Goal: Task Accomplishment & Management: Manage account settings

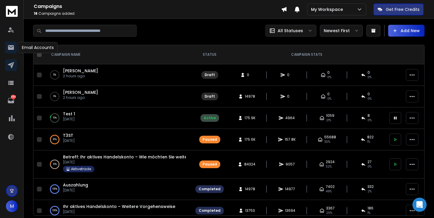
click at [12, 45] on icon at bounding box center [10, 47] width 7 height 7
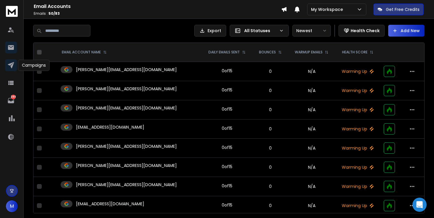
click at [9, 60] on link at bounding box center [11, 65] width 12 height 12
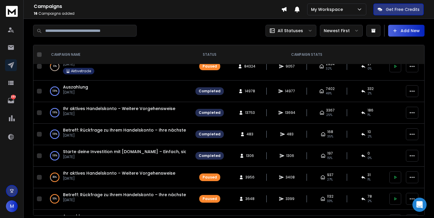
scroll to position [203, 0]
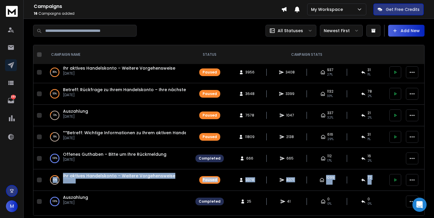
click at [417, 168] on tbody "0 % Thomas 2 hours ago Draft 0 0 0 0% 0 0% 0 % anna 2 hours ago Draft 14978 0 0…" at bounding box center [228, 36] width 390 height 351
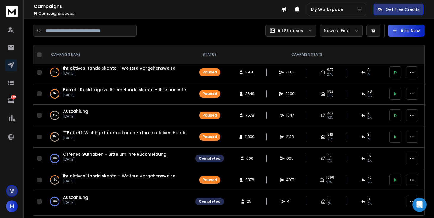
click at [173, 208] on td "100 % Auszahlung 5 months ago" at bounding box center [118, 202] width 148 height 22
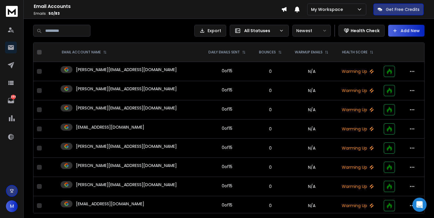
click at [4, 61] on div "389 M" at bounding box center [12, 109] width 24 height 218
click at [9, 64] on icon at bounding box center [10, 65] width 7 height 7
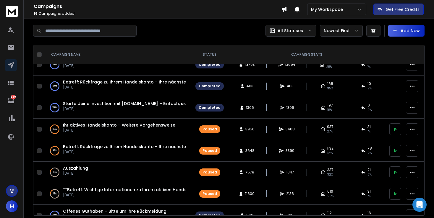
scroll to position [203, 0]
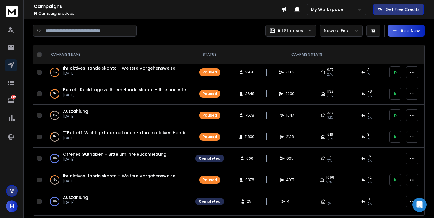
click at [250, 182] on div "9378 4071 1099 27 % 72 2 %" at bounding box center [306, 179] width 148 height 9
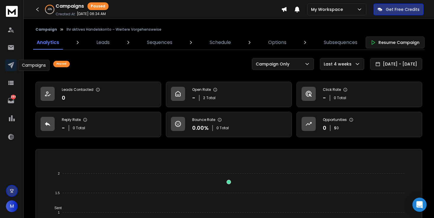
click at [9, 67] on icon at bounding box center [10, 65] width 7 height 7
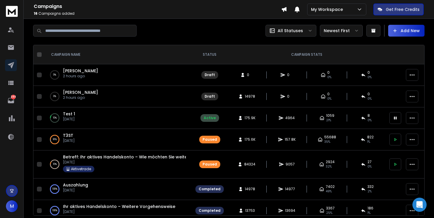
click at [8, 68] on icon at bounding box center [10, 65] width 7 height 7
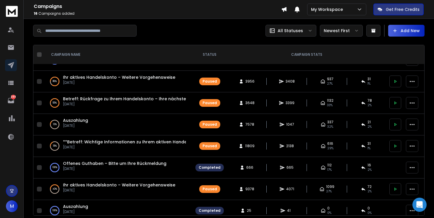
scroll to position [203, 0]
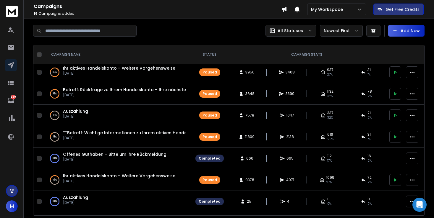
click at [409, 180] on icon "button" at bounding box center [411, 180] width 5 height 1
drag, startPoint x: 251, startPoint y: 180, endPoint x: 228, endPoint y: 183, distance: 23.2
click at [228, 183] on td "9378 4071 1099 27 % 72 2 %" at bounding box center [306, 181] width 158 height 22
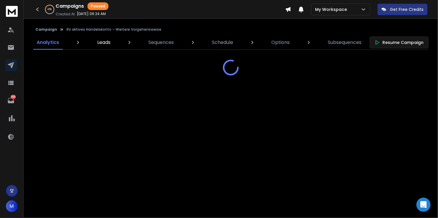
click at [111, 44] on link "Leads" at bounding box center [104, 42] width 20 height 14
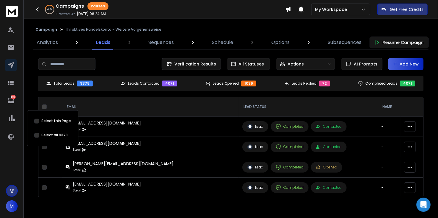
click at [44, 106] on button "Select this Page" at bounding box center [44, 107] width 5 height 5
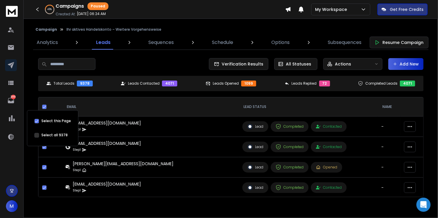
click at [38, 135] on button "Select this Page" at bounding box center [36, 135] width 5 height 5
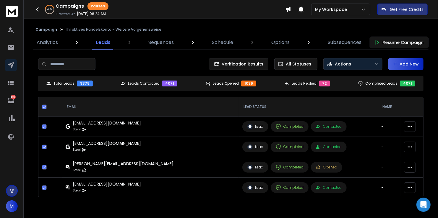
click at [341, 63] on p "Actions" at bounding box center [343, 64] width 16 height 6
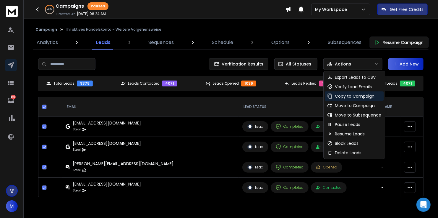
click at [336, 97] on p "Copy to Campaign" at bounding box center [355, 96] width 40 height 6
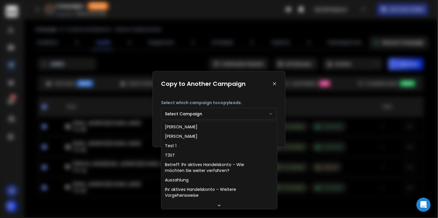
click at [248, 113] on button "Select Campaign" at bounding box center [219, 114] width 116 height 12
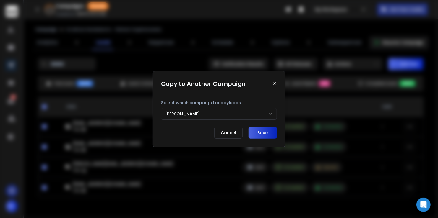
click at [253, 130] on button "Save" at bounding box center [262, 133] width 28 height 12
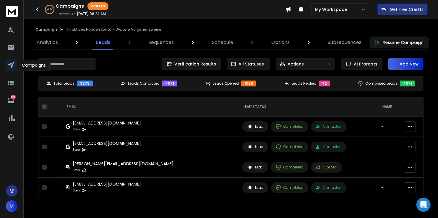
click at [13, 68] on icon at bounding box center [10, 65] width 7 height 7
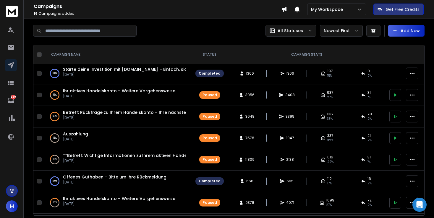
scroll to position [203, 0]
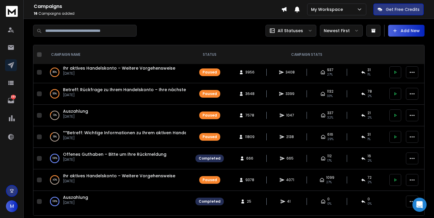
click at [39, 158] on button "button" at bounding box center [39, 158] width 5 height 5
click at [38, 178] on button "button" at bounding box center [39, 180] width 5 height 5
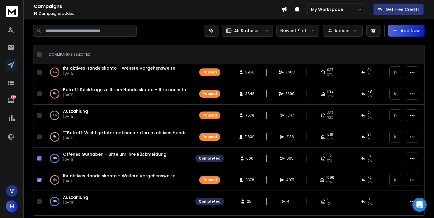
click at [38, 200] on button "button" at bounding box center [39, 201] width 5 height 5
click at [305, 33] on button "Newest First" at bounding box center [297, 31] width 43 height 12
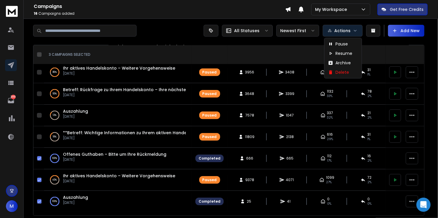
click at [333, 27] on button "Actions" at bounding box center [343, 31] width 40 height 12
click at [340, 65] on p "Archive" at bounding box center [343, 63] width 15 height 6
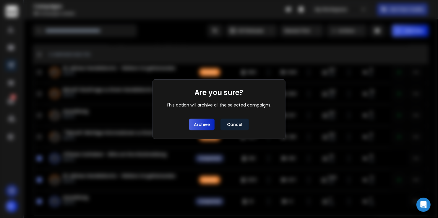
click at [200, 123] on p "archive" at bounding box center [202, 125] width 16 height 6
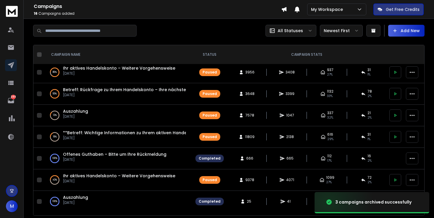
scroll to position [139, 0]
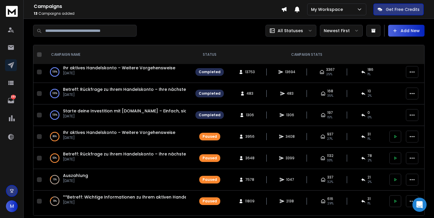
click at [96, 191] on td "18 % **Betreff: Wichtige Informationen zu Ihrem aktiven Handelskonto und Auszah…" at bounding box center [118, 202] width 148 height 22
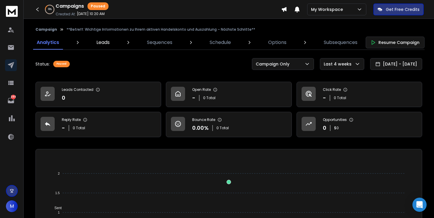
click at [108, 40] on p "Leads" at bounding box center [102, 42] width 13 height 7
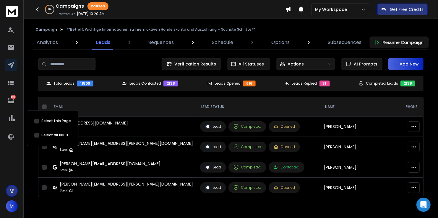
click at [42, 107] on button "Select this Page" at bounding box center [44, 107] width 5 height 5
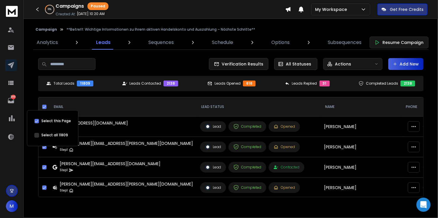
click at [38, 134] on button "Select this Page" at bounding box center [36, 135] width 5 height 5
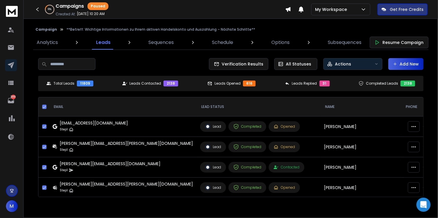
click at [346, 61] on p "Actions" at bounding box center [343, 64] width 16 height 6
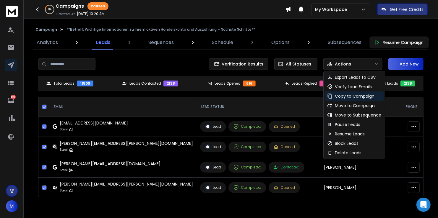
click at [356, 97] on p "Copy to Campaign" at bounding box center [355, 96] width 40 height 6
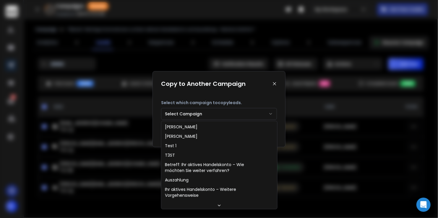
click at [224, 109] on button "Select Campaign" at bounding box center [219, 114] width 116 height 12
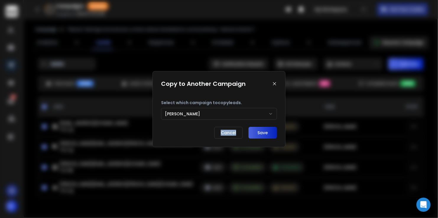
click at [198, 131] on div "Cancel Save" at bounding box center [219, 133] width 116 height 12
click at [258, 136] on button "Save" at bounding box center [262, 133] width 28 height 12
drag, startPoint x: 258, startPoint y: 136, endPoint x: 272, endPoint y: 140, distance: 15.3
click at [272, 140] on div "Copy to Another Campaign Select which campaign to copy leads. Thomas Cancel Save" at bounding box center [218, 109] width 133 height 76
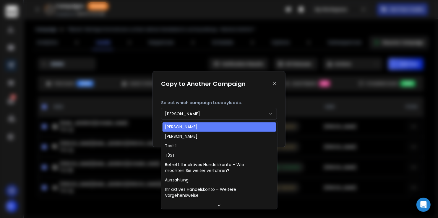
click at [224, 111] on button "Thomas" at bounding box center [219, 114] width 116 height 12
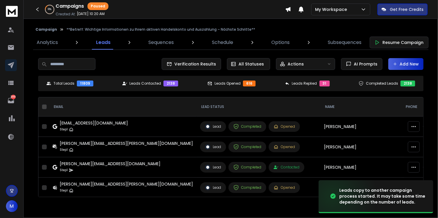
click at [224, 111] on th "LEAD STATUS" at bounding box center [258, 106] width 124 height 19
drag, startPoint x: 138, startPoint y: 19, endPoint x: 121, endPoint y: -25, distance: 46.9
click at [121, 0] on html "Get only verified leads with our AI-powered Lead Finder, starting at $22/mo Try…" at bounding box center [219, 109] width 438 height 218
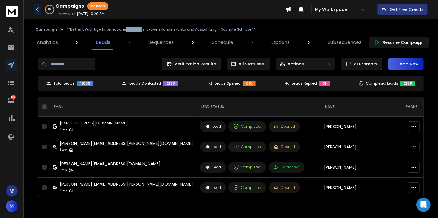
click at [39, 13] on button at bounding box center [38, 10] width 8 height 12
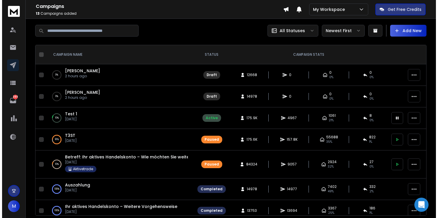
scroll to position [139, 0]
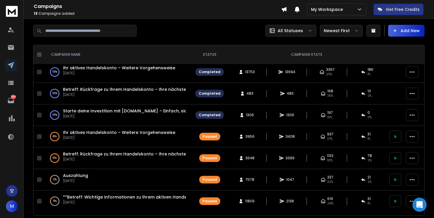
click at [39, 200] on button "button" at bounding box center [39, 201] width 5 height 5
click at [40, 178] on button "button" at bounding box center [39, 180] width 5 height 5
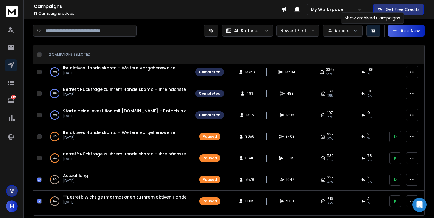
click at [370, 27] on button at bounding box center [373, 31] width 14 height 12
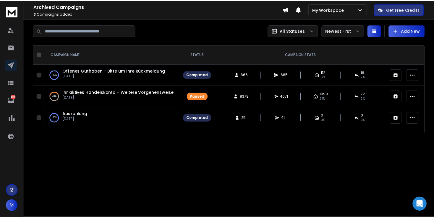
scroll to position [0, 0]
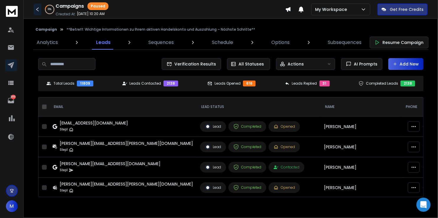
click at [36, 9] on icon at bounding box center [37, 9] width 2 height 4
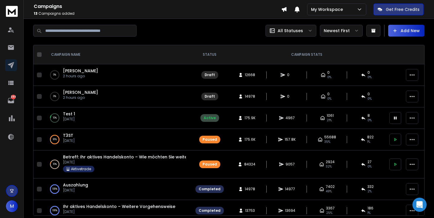
scroll to position [139, 0]
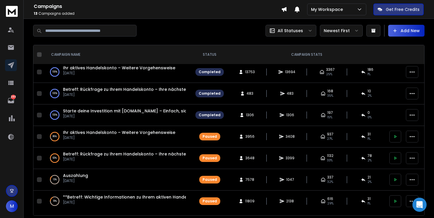
click at [40, 202] on button "button" at bounding box center [39, 201] width 5 height 5
click at [39, 180] on button "button" at bounding box center [39, 180] width 5 height 5
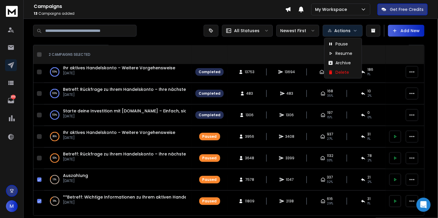
click at [335, 26] on button "Actions" at bounding box center [343, 31] width 40 height 12
click at [336, 61] on p "Archive" at bounding box center [343, 63] width 15 height 6
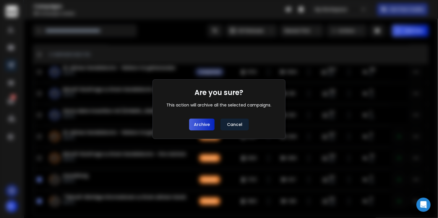
click at [201, 129] on button "archive" at bounding box center [201, 125] width 25 height 12
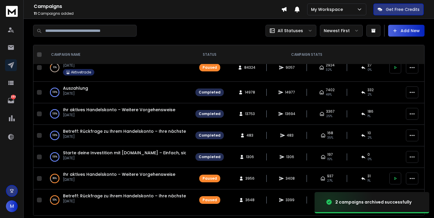
scroll to position [96, 0]
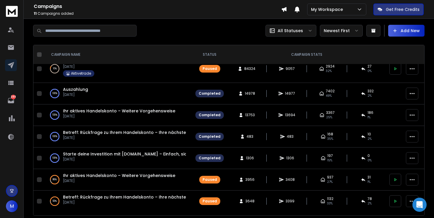
click at [108, 191] on td "93 % Betreff: Rückfrage zu Ihrem Handelskonto – Ihre nächsten Schritte 5 months…" at bounding box center [118, 202] width 148 height 22
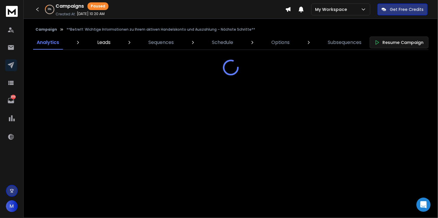
click at [107, 43] on p "Leads" at bounding box center [103, 42] width 13 height 7
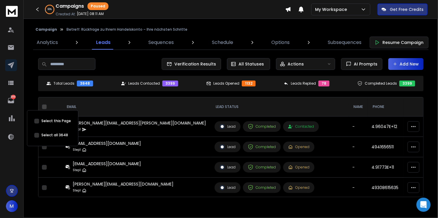
click at [43, 107] on button "Select this Page" at bounding box center [44, 107] width 5 height 5
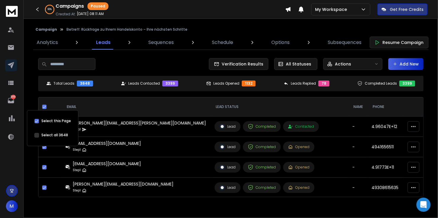
click at [36, 135] on button "Select this Page" at bounding box center [36, 135] width 5 height 5
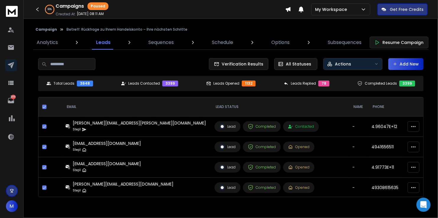
click at [333, 59] on button "Actions" at bounding box center [352, 64] width 59 height 12
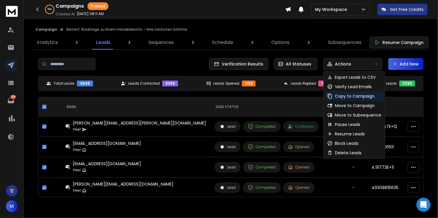
click at [341, 97] on p "Copy to Campaign" at bounding box center [355, 96] width 40 height 6
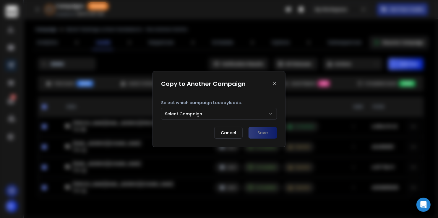
click at [231, 120] on div "Select which campaign to copy leads. Select Campaign Cancel Save" at bounding box center [219, 119] width 116 height 39
click at [229, 118] on button "Select Campaign" at bounding box center [219, 114] width 116 height 12
click at [279, 129] on div "Copy to Another Campaign Select which campaign to copy leads. Thomas Cancel Save" at bounding box center [218, 109] width 133 height 76
click at [269, 131] on button "Save" at bounding box center [262, 133] width 28 height 12
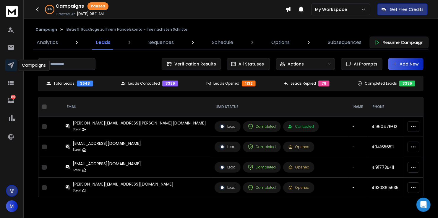
click at [15, 62] on link at bounding box center [11, 65] width 12 height 12
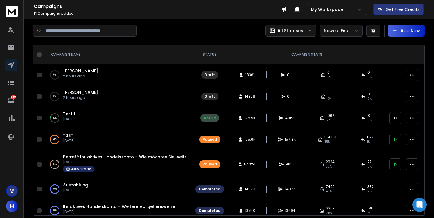
click at [15, 62] on link at bounding box center [11, 65] width 12 height 12
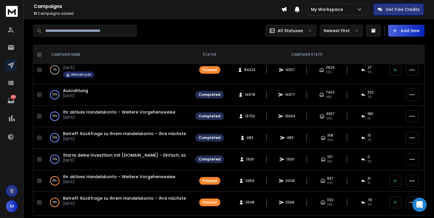
scroll to position [95, 0]
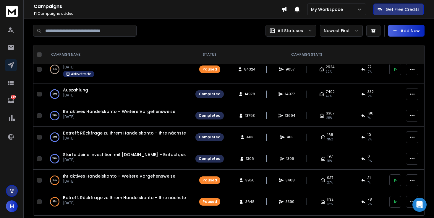
click at [40, 201] on button "button" at bounding box center [39, 202] width 5 height 5
click at [39, 180] on button "button" at bounding box center [39, 180] width 5 height 5
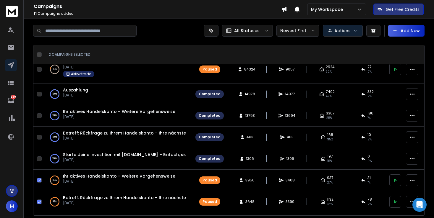
click at [334, 27] on button "Actions" at bounding box center [343, 31] width 40 height 12
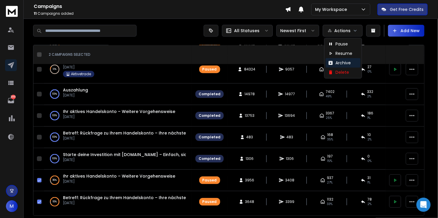
click at [338, 59] on div "Archive" at bounding box center [342, 62] width 35 height 9
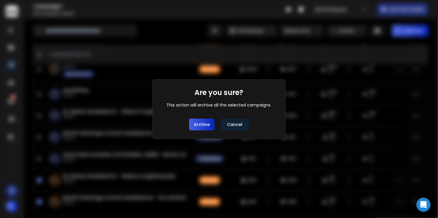
click at [202, 124] on p "archive" at bounding box center [202, 125] width 16 height 6
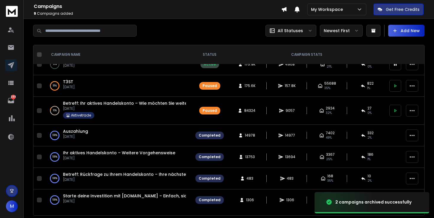
scroll to position [53, 0]
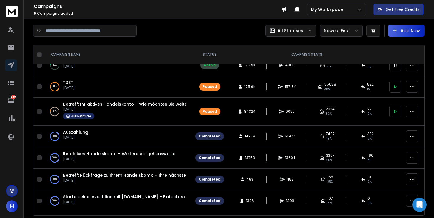
click at [106, 199] on link "Starte deine Investition mit Activetrade.pro – Einfach, sicher und flexibel!" at bounding box center [142, 197] width 158 height 6
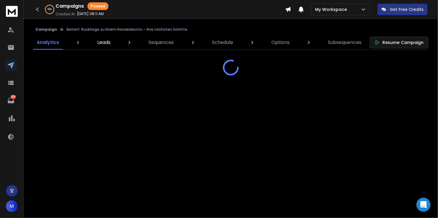
click at [104, 39] on link "Leads" at bounding box center [104, 42] width 20 height 14
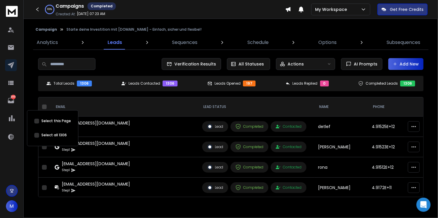
click at [36, 135] on button "Select this Page" at bounding box center [36, 135] width 5 height 5
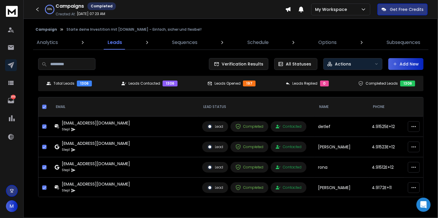
click at [330, 58] on button "Actions" at bounding box center [352, 64] width 59 height 12
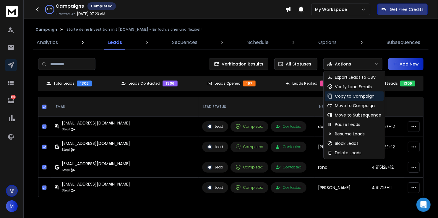
click at [346, 100] on div "Copy to Campaign" at bounding box center [354, 96] width 59 height 9
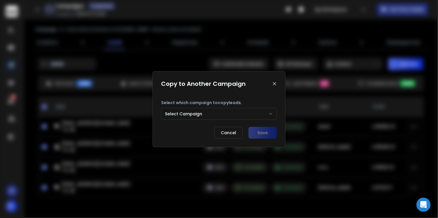
click at [273, 109] on button "Select Campaign" at bounding box center [219, 114] width 116 height 12
click at [256, 129] on button "Save" at bounding box center [262, 133] width 28 height 12
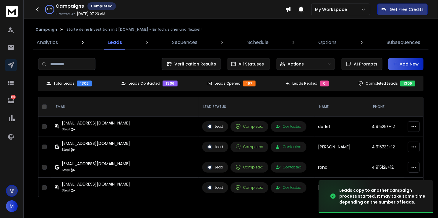
click at [17, 69] on div at bounding box center [12, 66] width 14 height 14
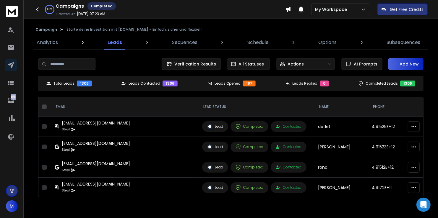
click at [16, 64] on link at bounding box center [11, 65] width 12 height 12
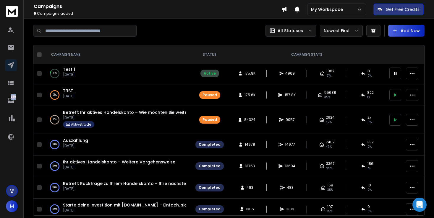
scroll to position [53, 0]
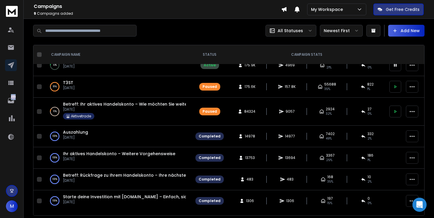
click at [40, 201] on button "button" at bounding box center [39, 201] width 5 height 5
click at [326, 33] on button "Newest First" at bounding box center [341, 31] width 43 height 12
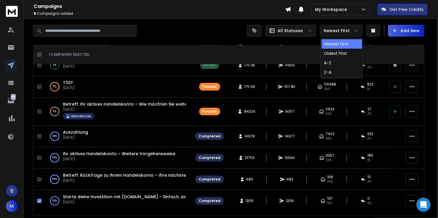
click at [115, 207] on div "Starte deine Investition mit Activetrade.pro – Einfach, sicher und flexibel! 5 …" at bounding box center [124, 201] width 123 height 14
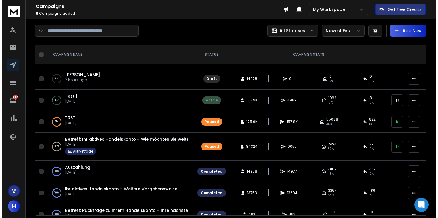
scroll to position [53, 0]
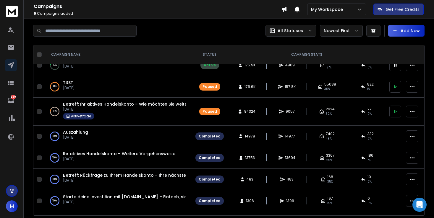
click at [38, 200] on button "button" at bounding box center [39, 201] width 5 height 5
click at [38, 135] on button "button" at bounding box center [39, 136] width 5 height 5
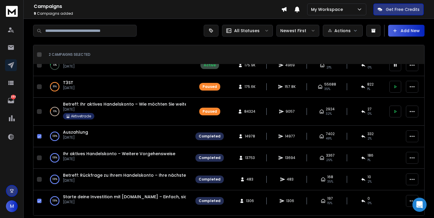
click at [38, 179] on button "button" at bounding box center [39, 179] width 5 height 5
click at [339, 31] on button "Actions" at bounding box center [343, 31] width 40 height 12
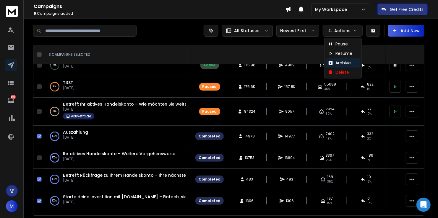
click at [337, 61] on p "Archive" at bounding box center [343, 63] width 15 height 6
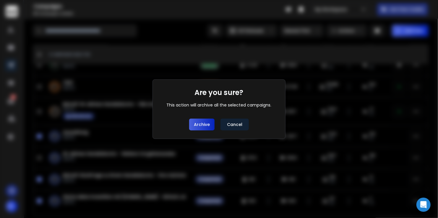
click at [207, 126] on p "archive" at bounding box center [202, 125] width 16 height 6
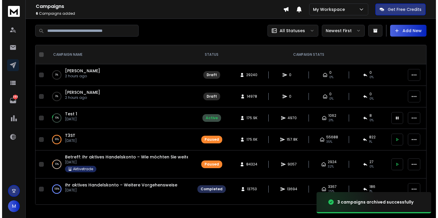
scroll to position [0, 0]
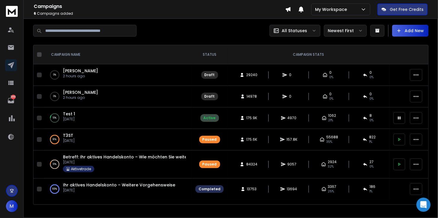
click at [76, 188] on p "4 months ago" at bounding box center [119, 190] width 112 height 5
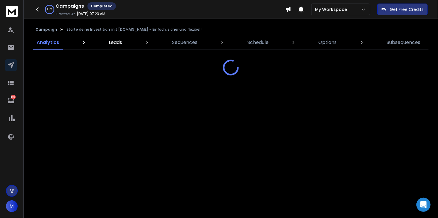
click at [121, 45] on p "Leads" at bounding box center [115, 42] width 13 height 7
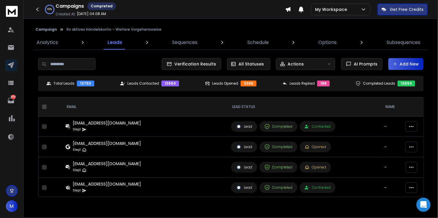
click at [43, 109] on th at bounding box center [50, 106] width 24 height 19
click at [43, 106] on button "Select this Page" at bounding box center [44, 107] width 5 height 5
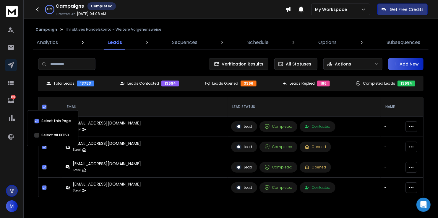
click at [34, 133] on div "Select this Page Select all 13753" at bounding box center [53, 128] width 44 height 31
click at [44, 108] on button "Select this Page" at bounding box center [44, 107] width 5 height 5
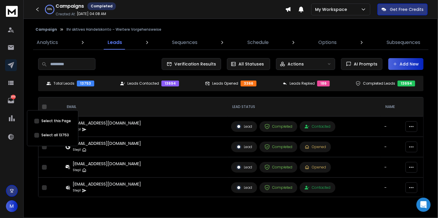
click at [35, 134] on button "Select this Page" at bounding box center [36, 135] width 5 height 5
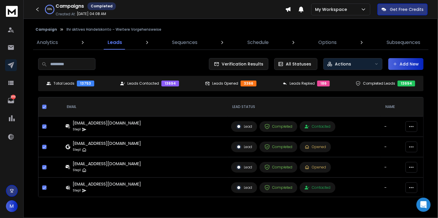
click at [344, 60] on button "Actions" at bounding box center [352, 64] width 59 height 12
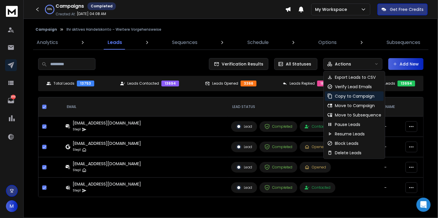
click at [341, 93] on div "Copy to Campaign" at bounding box center [354, 96] width 59 height 9
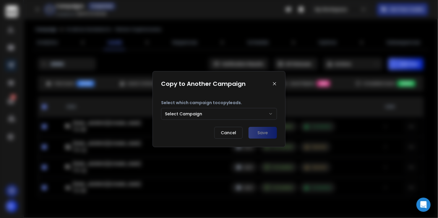
click at [269, 109] on button "Select Campaign" at bounding box center [219, 114] width 116 height 12
click at [255, 131] on button "Save" at bounding box center [262, 133] width 28 height 12
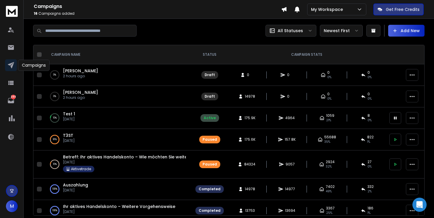
click at [10, 63] on icon at bounding box center [10, 65] width 7 height 7
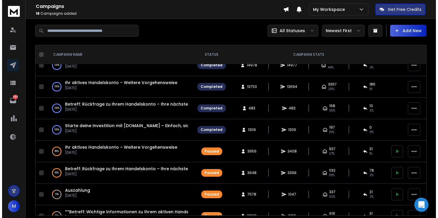
scroll to position [203, 0]
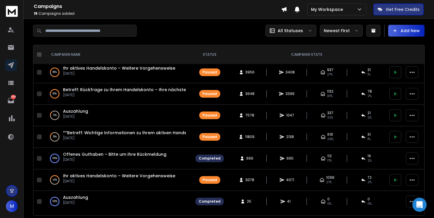
click at [39, 200] on button "button" at bounding box center [39, 201] width 5 height 5
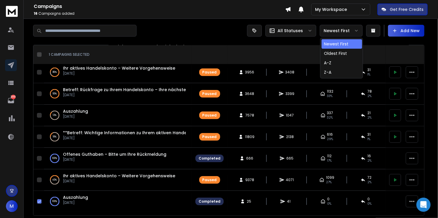
click at [328, 28] on button "Newest First" at bounding box center [341, 31] width 43 height 12
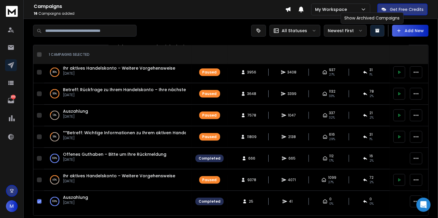
click at [377, 32] on button at bounding box center [377, 31] width 14 height 12
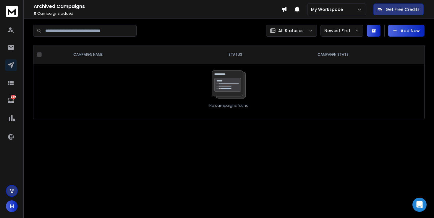
scroll to position [0, 0]
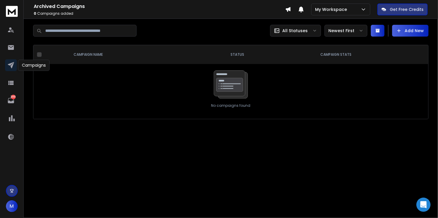
click at [13, 66] on icon at bounding box center [10, 65] width 7 height 7
click at [11, 65] on icon at bounding box center [10, 65] width 7 height 7
click at [340, 26] on button "Newest First" at bounding box center [345, 31] width 43 height 12
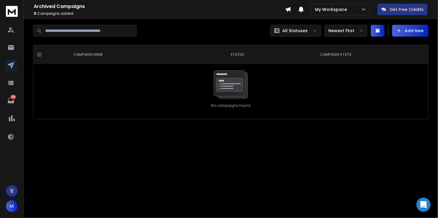
click at [340, 26] on button "Newest First" at bounding box center [345, 31] width 43 height 12
click at [377, 27] on button at bounding box center [378, 31] width 14 height 12
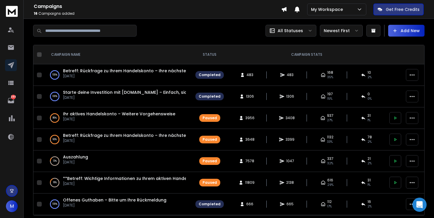
scroll to position [203, 0]
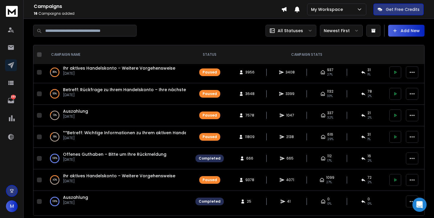
click at [246, 161] on div "666 665 112 17 % 16 2 %" at bounding box center [306, 158] width 148 height 9
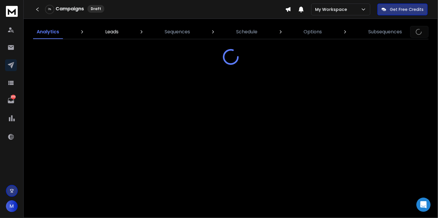
click at [107, 34] on p "Leads" at bounding box center [111, 31] width 13 height 7
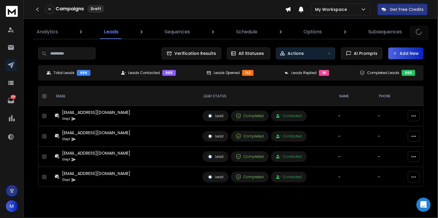
click at [303, 50] on button "Actions" at bounding box center [305, 54] width 59 height 12
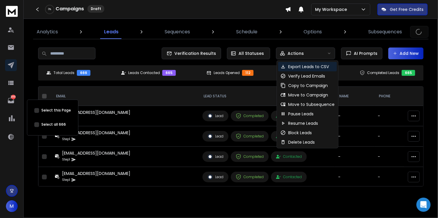
click at [45, 96] on button "Select this Page" at bounding box center [44, 96] width 5 height 5
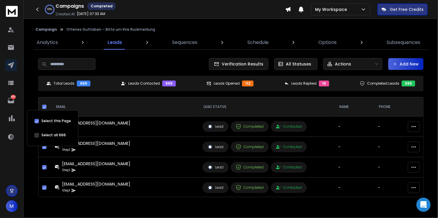
click at [36, 123] on div "Select this Page" at bounding box center [52, 121] width 37 height 12
click at [36, 134] on button "Select this Page" at bounding box center [36, 135] width 5 height 5
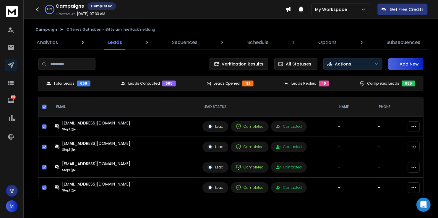
click at [324, 63] on button "Actions" at bounding box center [352, 64] width 59 height 12
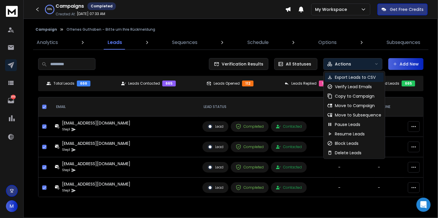
click at [324, 63] on button "Actions" at bounding box center [352, 64] width 59 height 12
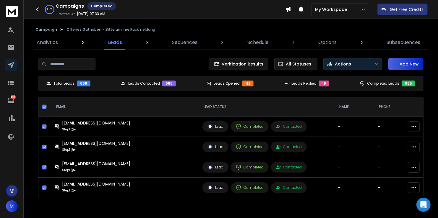
click at [351, 61] on p "Actions" at bounding box center [343, 64] width 16 height 6
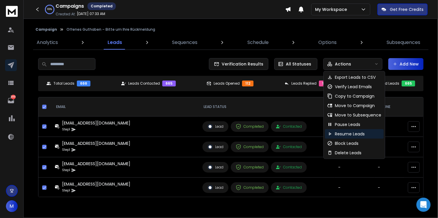
click at [337, 131] on div "Resume Leads" at bounding box center [354, 133] width 59 height 9
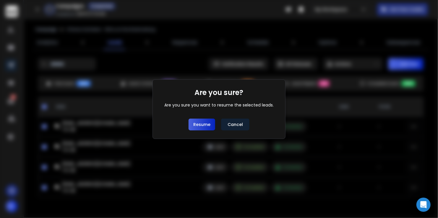
click at [237, 123] on button "Cancel" at bounding box center [235, 125] width 28 height 12
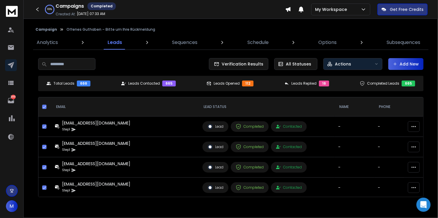
click at [351, 64] on div "Actions" at bounding box center [349, 64] width 45 height 6
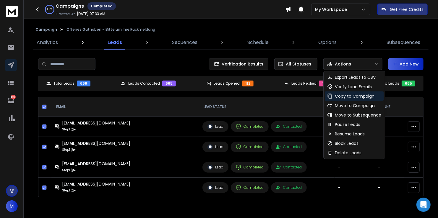
click at [346, 100] on div "Copy to Campaign" at bounding box center [354, 96] width 59 height 9
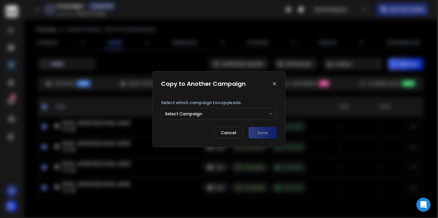
click at [184, 113] on button "Select Campaign" at bounding box center [219, 114] width 116 height 12
click at [256, 131] on button "Save" at bounding box center [262, 133] width 28 height 12
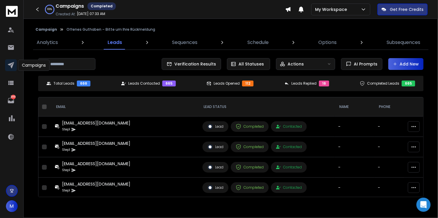
click at [6, 61] on link at bounding box center [11, 65] width 12 height 12
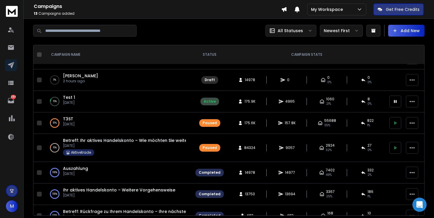
scroll to position [139, 0]
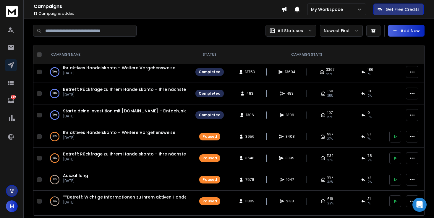
click at [254, 200] on div "11809 2138 616 29 % 31 1 %" at bounding box center [306, 201] width 148 height 9
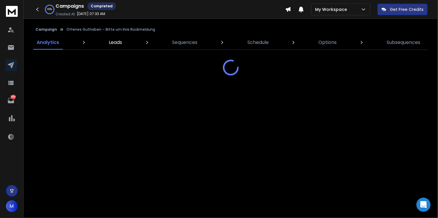
drag, startPoint x: 114, startPoint y: 42, endPoint x: 106, endPoint y: 42, distance: 7.7
click at [106, 42] on link "Leads" at bounding box center [115, 42] width 20 height 14
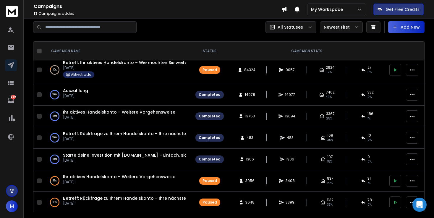
scroll to position [139, 0]
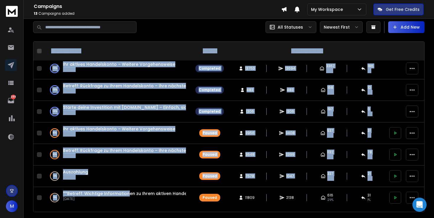
drag, startPoint x: 63, startPoint y: 203, endPoint x: 30, endPoint y: 171, distance: 46.4
click at [77, 175] on p "5 months ago" at bounding box center [75, 177] width 25 height 5
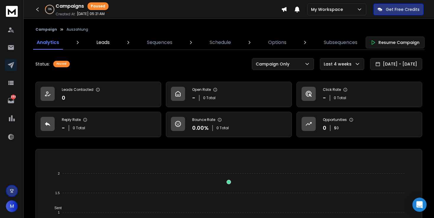
click at [100, 45] on p "Leads" at bounding box center [102, 42] width 13 height 7
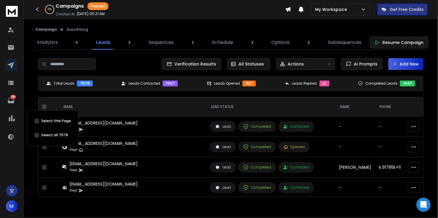
click at [42, 108] on button "Select this Page" at bounding box center [44, 107] width 5 height 5
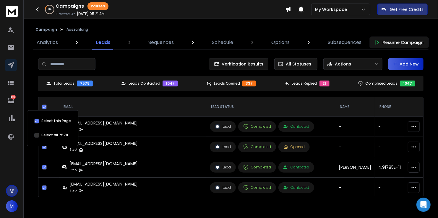
click at [43, 107] on button "Select this Page" at bounding box center [44, 107] width 5 height 5
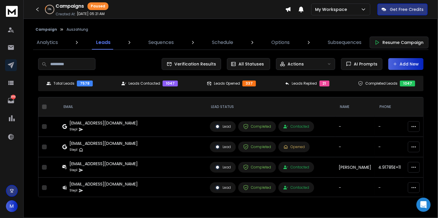
click at [43, 109] on th at bounding box center [48, 106] width 20 height 19
click at [37, 137] on button "Select this Page" at bounding box center [36, 135] width 5 height 5
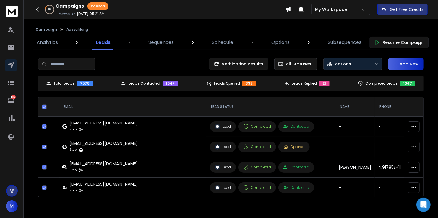
click at [337, 64] on p "Actions" at bounding box center [343, 64] width 16 height 6
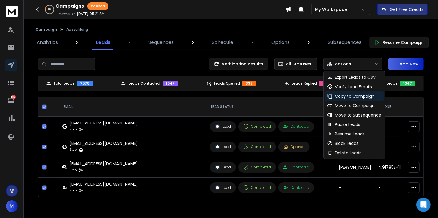
click at [330, 98] on icon at bounding box center [330, 96] width 4 height 5
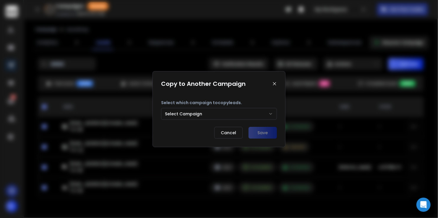
click at [247, 118] on button "Select Campaign" at bounding box center [219, 114] width 116 height 12
click at [191, 116] on button "anna" at bounding box center [219, 114] width 116 height 12
click at [262, 132] on button "Save" at bounding box center [262, 133] width 28 height 12
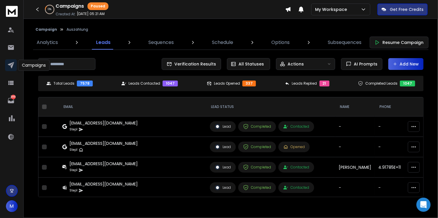
click at [10, 62] on icon at bounding box center [10, 65] width 7 height 7
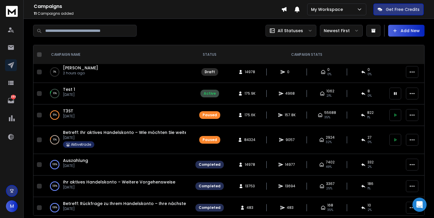
scroll to position [96, 0]
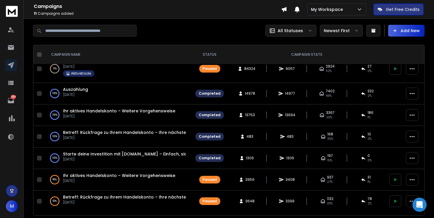
click at [139, 179] on p "5 months ago" at bounding box center [119, 181] width 112 height 5
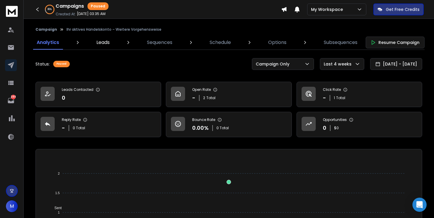
click at [105, 39] on p "Leads" at bounding box center [102, 42] width 13 height 7
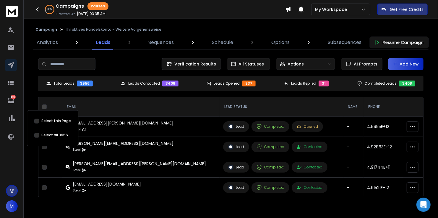
click at [42, 106] on button "Select this Page" at bounding box center [44, 107] width 5 height 5
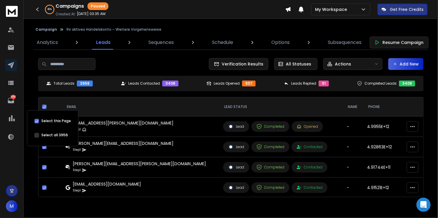
click at [37, 133] on button "Select this Page" at bounding box center [36, 135] width 5 height 5
click at [328, 72] on div "Verification Results All Statuses Actions Add New Total Leads 3956 Leads Contac…" at bounding box center [230, 124] width 385 height 133
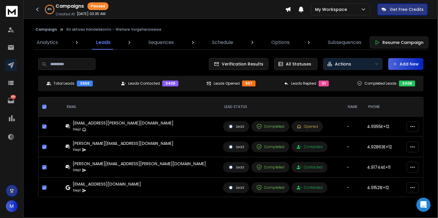
click at [333, 60] on button "Actions" at bounding box center [352, 64] width 59 height 12
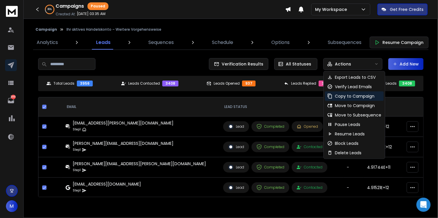
click at [342, 99] on p "Copy to Campaign" at bounding box center [355, 96] width 40 height 6
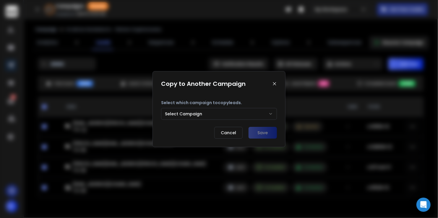
click at [264, 118] on button "Select Campaign" at bounding box center [219, 114] width 116 height 12
click at [255, 129] on button "Save" at bounding box center [262, 133] width 28 height 12
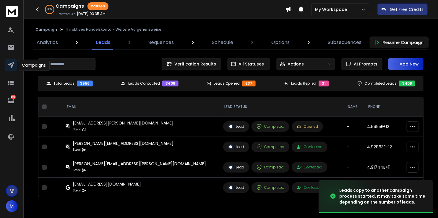
click at [12, 66] on icon at bounding box center [11, 65] width 6 height 6
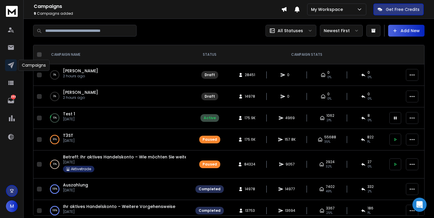
scroll to position [53, 0]
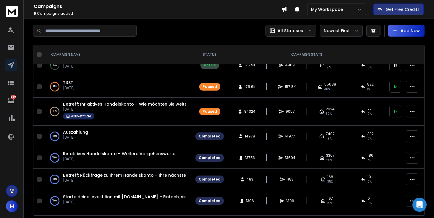
click at [83, 169] on td "100 % Betreff: Rückfrage zu Ihrem Handelskonto – Ihre nächsten Schritte 4 month…" at bounding box center [118, 180] width 148 height 22
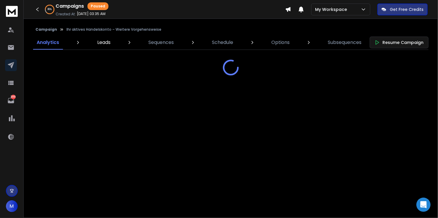
click at [101, 43] on p "Leads" at bounding box center [103, 42] width 13 height 7
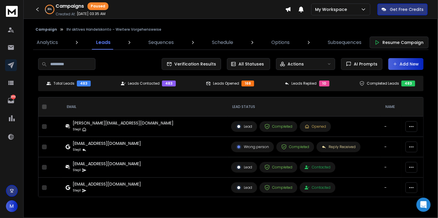
click at [60, 81] on div "Total Leads 483" at bounding box center [68, 84] width 44 height 6
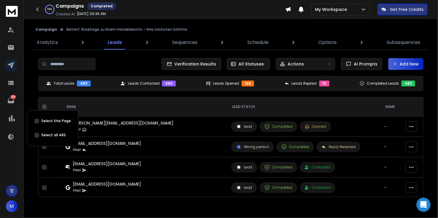
click at [43, 106] on button "Select this Page" at bounding box center [44, 107] width 5 height 5
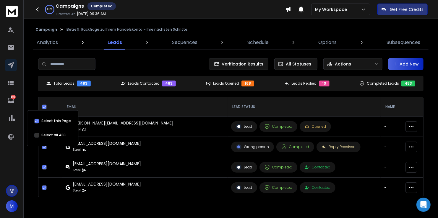
click at [38, 136] on button "Select this Page" at bounding box center [36, 135] width 5 height 5
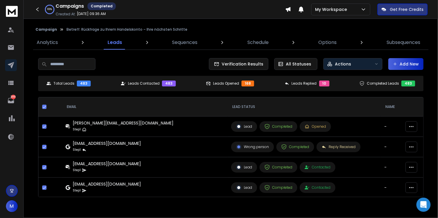
click at [330, 58] on button "Actions" at bounding box center [352, 64] width 59 height 12
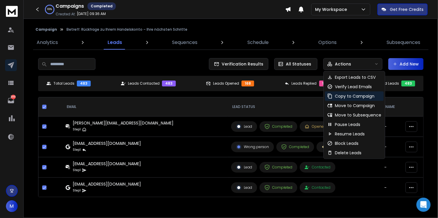
click at [341, 97] on p "Copy to Campaign" at bounding box center [355, 96] width 40 height 6
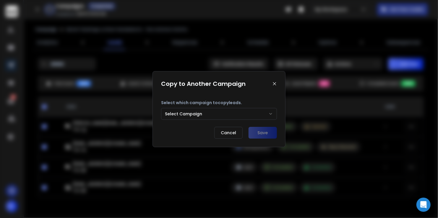
click at [254, 110] on button "Select Campaign" at bounding box center [219, 114] width 116 height 12
click at [252, 130] on button "Save" at bounding box center [262, 133] width 28 height 12
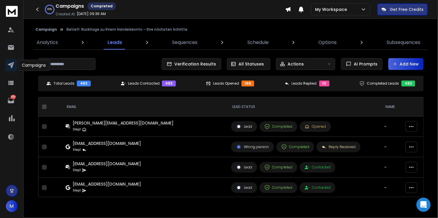
click at [10, 66] on icon at bounding box center [10, 65] width 7 height 7
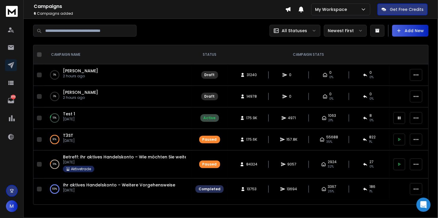
click at [36, 164] on td at bounding box center [38, 165] width 11 height 28
click at [38, 165] on button "button" at bounding box center [39, 164] width 5 height 5
click at [39, 190] on button "button" at bounding box center [39, 189] width 5 height 5
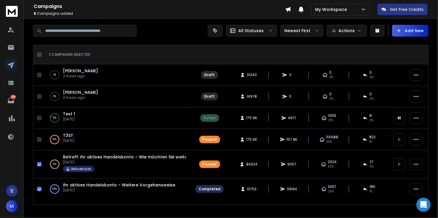
click at [39, 141] on button "button" at bounding box center [39, 139] width 5 height 5
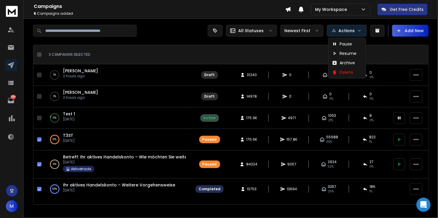
click at [338, 30] on button "Actions" at bounding box center [347, 31] width 40 height 12
click at [340, 61] on p "Archive" at bounding box center [346, 63] width 15 height 6
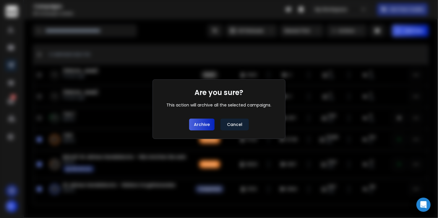
click at [202, 128] on button "archive" at bounding box center [201, 125] width 25 height 12
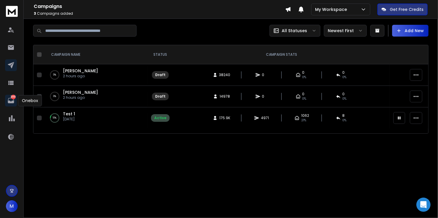
click at [9, 104] on icon at bounding box center [10, 100] width 7 height 7
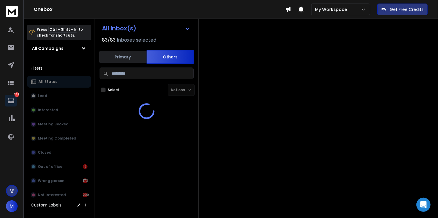
click at [172, 58] on button "Others" at bounding box center [169, 57] width 47 height 14
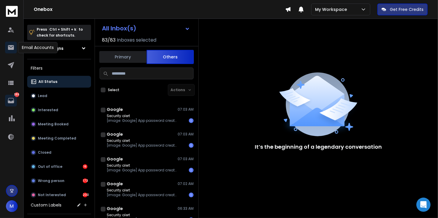
click at [13, 50] on icon at bounding box center [11, 47] width 6 height 5
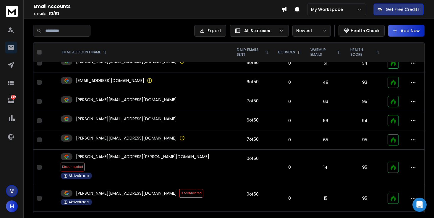
scroll to position [1462, 0]
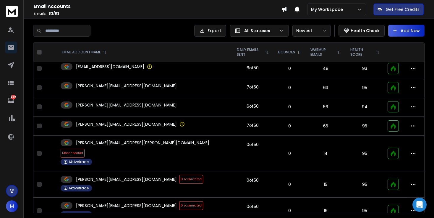
click at [39, 151] on button "button" at bounding box center [39, 153] width 5 height 5
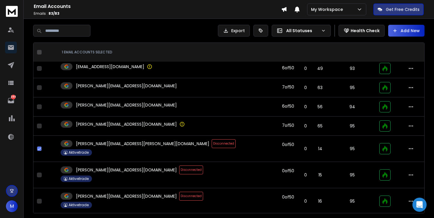
click at [37, 173] on button "button" at bounding box center [39, 175] width 5 height 5
click at [39, 199] on button "button" at bounding box center [39, 201] width 5 height 5
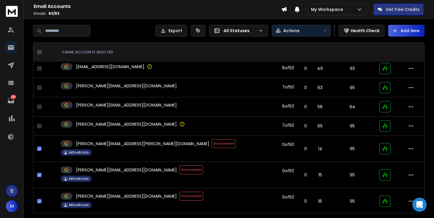
click at [328, 32] on button "Actions" at bounding box center [300, 31] width 59 height 12
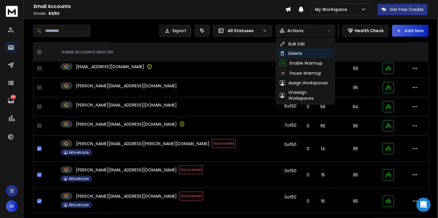
click at [297, 51] on div "Delete" at bounding box center [291, 54] width 22 height 6
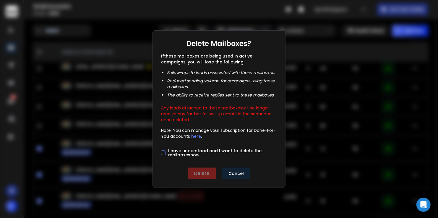
click at [198, 70] on li "Follow-ups to leads associated with these mailboxes ." at bounding box center [222, 73] width 110 height 6
click at [165, 155] on button "I have understood and I want to delete the mailbox es now." at bounding box center [163, 153] width 5 height 5
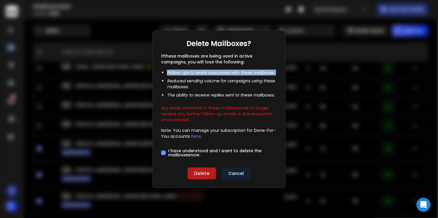
click at [202, 174] on button "Delete" at bounding box center [202, 174] width 28 height 12
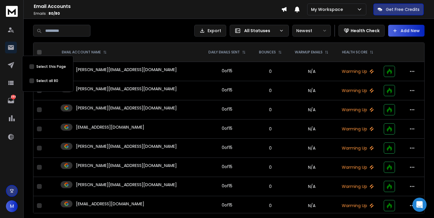
click at [38, 51] on button "Select this Page" at bounding box center [39, 52] width 5 height 5
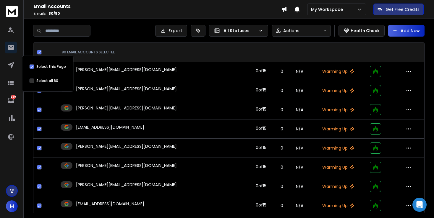
click at [29, 81] on button "Select this Page" at bounding box center [31, 81] width 5 height 5
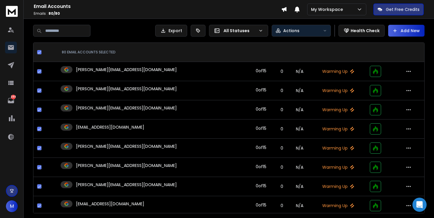
click at [302, 28] on div "Actions" at bounding box center [297, 31] width 45 height 6
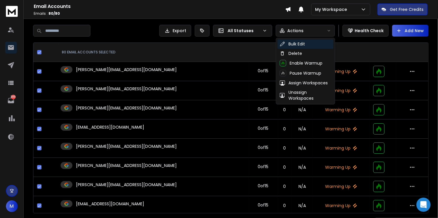
click at [294, 44] on div "Bulk Edit" at bounding box center [292, 44] width 25 height 6
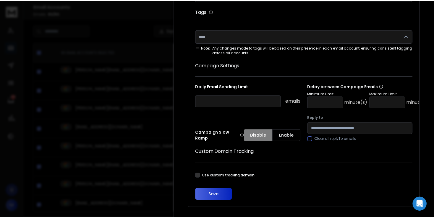
scroll to position [133, 0]
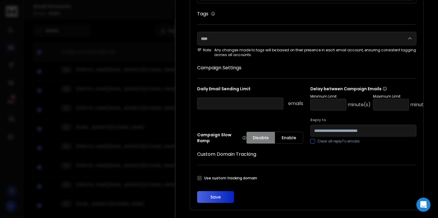
click at [269, 107] on input "number" at bounding box center [240, 104] width 86 height 12
click at [269, 107] on input "*" at bounding box center [240, 104] width 86 height 12
type input "***"
drag, startPoint x: 204, startPoint y: 198, endPoint x: 210, endPoint y: 211, distance: 14.7
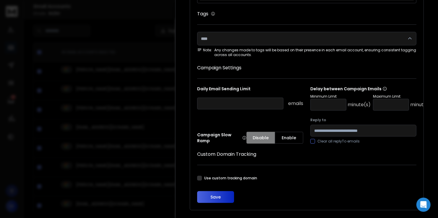
click at [211, 174] on form "First Name Last Name Signature Type something Clear Formatting Font Family Aria…" at bounding box center [306, 64] width 219 height 277
click at [212, 200] on button "Save" at bounding box center [215, 197] width 37 height 12
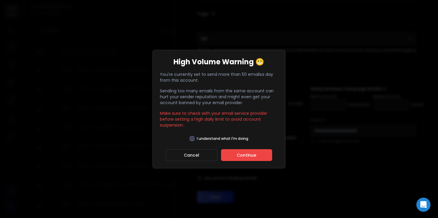
click at [192, 138] on button "I understand what I'm doing" at bounding box center [192, 138] width 5 height 5
click at [230, 154] on button "Continue" at bounding box center [246, 155] width 51 height 12
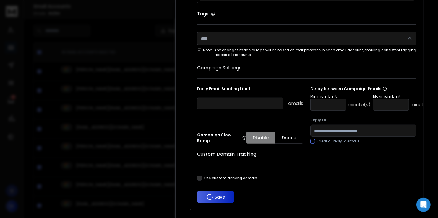
click at [133, 52] on div at bounding box center [219, 109] width 438 height 218
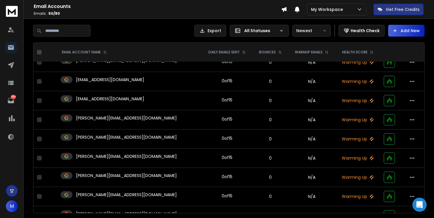
scroll to position [522, 0]
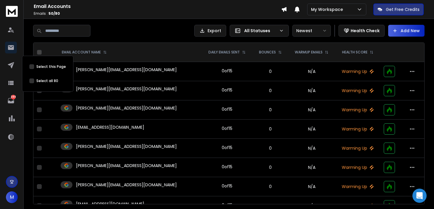
click at [40, 83] on div "Select all 80" at bounding box center [47, 81] width 37 height 12
click at [31, 82] on button "Select this Page" at bounding box center [31, 81] width 5 height 5
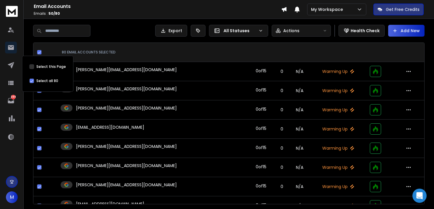
click at [31, 82] on button "Select this Page" at bounding box center [31, 81] width 5 height 5
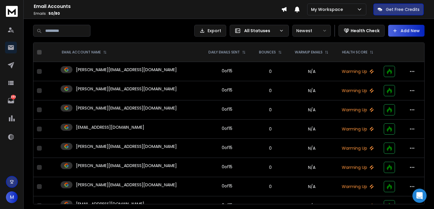
click at [297, 34] on button "Newest" at bounding box center [311, 31] width 38 height 12
click at [36, 52] on div "Email Accounts" at bounding box center [38, 47] width 40 height 11
click at [45, 79] on label "Select all 80" at bounding box center [47, 81] width 22 height 5
click at [32, 82] on button "Select this Page" at bounding box center [31, 81] width 5 height 5
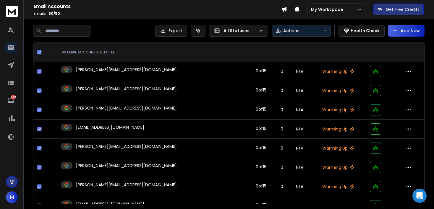
click at [316, 28] on div "Actions" at bounding box center [297, 31] width 45 height 6
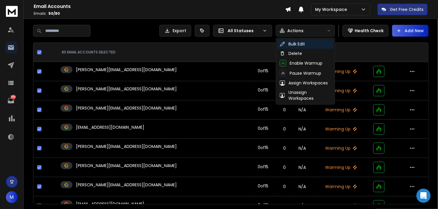
drag, startPoint x: 294, startPoint y: 44, endPoint x: 296, endPoint y: 49, distance: 5.3
click at [296, 49] on div "Bulk Edit Delete Enable Warmup Pause Warmup Assign Workspaces Unassign Workspac…" at bounding box center [305, 71] width 56 height 64
click at [293, 42] on div "Bulk Edit" at bounding box center [292, 44] width 25 height 6
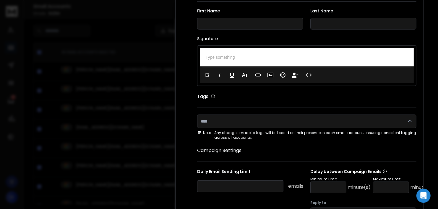
scroll to position [60, 0]
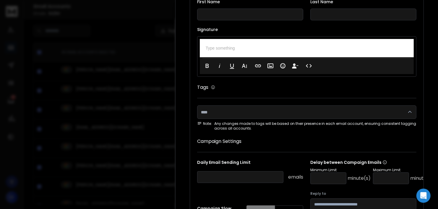
click at [253, 179] on input "number" at bounding box center [240, 177] width 86 height 12
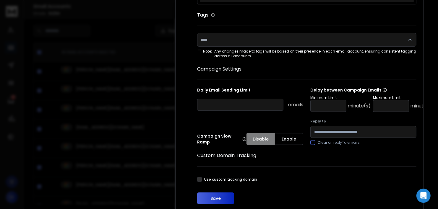
scroll to position [155, 0]
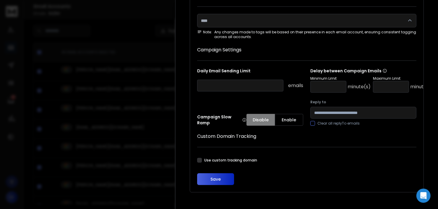
click at [215, 177] on button "Save" at bounding box center [215, 179] width 37 height 12
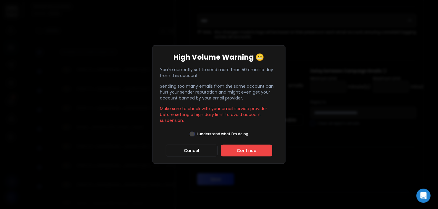
click at [202, 133] on label "I understand what I'm doing" at bounding box center [222, 134] width 51 height 5
click at [193, 130] on div "I understand what I'm doing" at bounding box center [219, 134] width 58 height 12
click at [193, 133] on button "I understand what I'm doing" at bounding box center [192, 134] width 5 height 5
click at [238, 149] on button "Continue" at bounding box center [246, 151] width 51 height 12
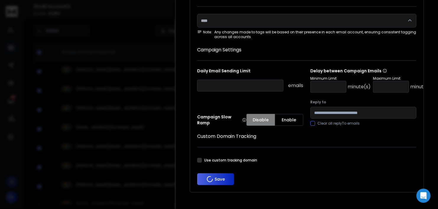
click at [214, 175] on button "Save" at bounding box center [215, 179] width 37 height 12
click at [222, 173] on button "Save" at bounding box center [215, 179] width 37 height 12
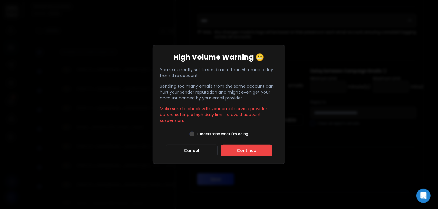
click at [193, 136] on div "I understand what I'm doing" at bounding box center [219, 134] width 58 height 12
click at [193, 132] on button "I understand what I'm doing" at bounding box center [192, 134] width 5 height 5
click at [246, 151] on button "Continue" at bounding box center [246, 151] width 51 height 12
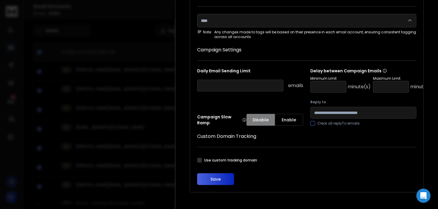
click at [263, 81] on input "***" at bounding box center [240, 86] width 86 height 12
type input "**"
click at [207, 179] on button "Save" at bounding box center [215, 179] width 37 height 12
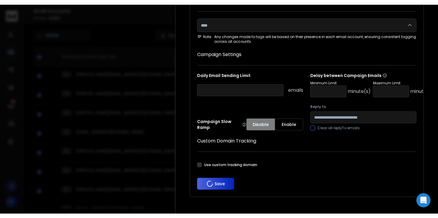
scroll to position [146, 0]
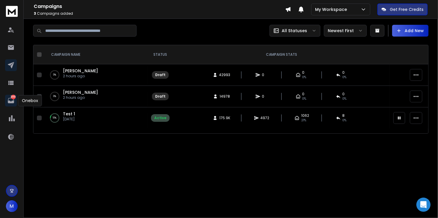
click at [9, 104] on icon at bounding box center [10, 100] width 7 height 7
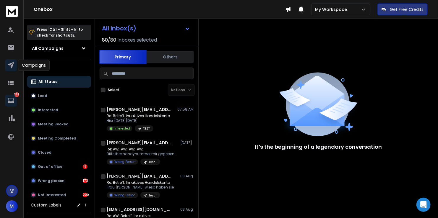
click at [15, 67] on link at bounding box center [11, 65] width 12 height 12
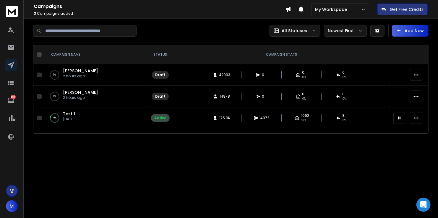
click at [115, 62] on th "CAMPAIGN NAME" at bounding box center [95, 54] width 103 height 19
click at [81, 81] on div "[PERSON_NAME] 2 hours ago" at bounding box center [80, 75] width 35 height 14
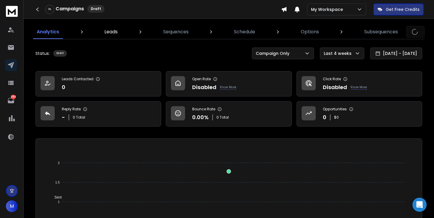
click at [111, 35] on div "Analytics Leads Sequences Schedule Options Subsequences" at bounding box center [228, 32] width 391 height 14
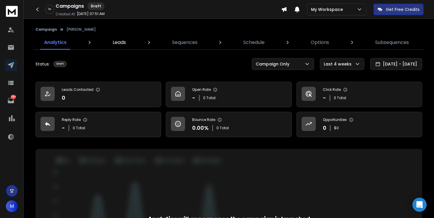
click at [120, 41] on p "Leads" at bounding box center [119, 42] width 13 height 7
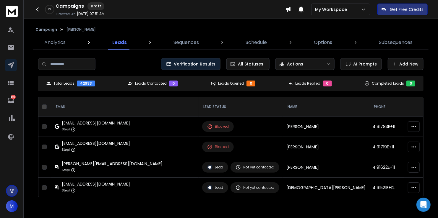
click at [191, 58] on button "Verification Results" at bounding box center [190, 64] width 59 height 12
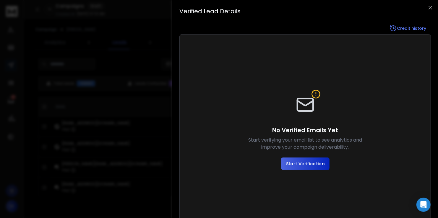
click at [289, 162] on button "Start Verification" at bounding box center [305, 164] width 48 height 12
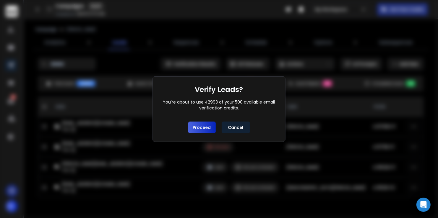
click at [198, 128] on button "Proceed" at bounding box center [201, 128] width 27 height 12
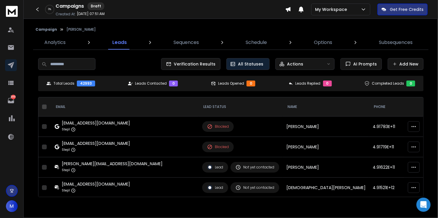
click at [249, 62] on p "All Statuses" at bounding box center [250, 64] width 25 height 6
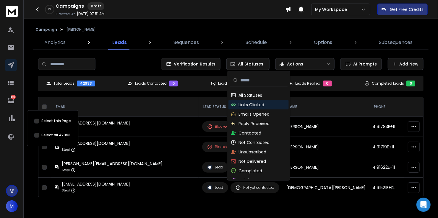
click at [44, 106] on button "Select this Page" at bounding box center [44, 107] width 5 height 5
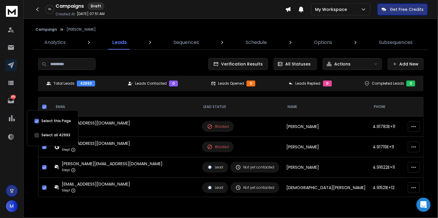
click at [48, 134] on label "Select all 42993" at bounding box center [55, 135] width 29 height 5
click at [37, 135] on button "Select this Page" at bounding box center [36, 135] width 5 height 5
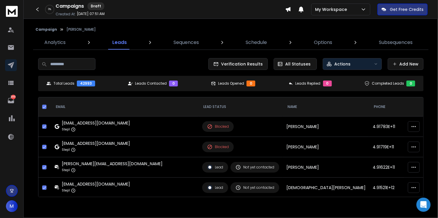
click at [333, 64] on div "Actions" at bounding box center [348, 64] width 45 height 6
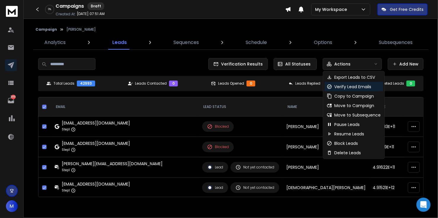
click at [341, 89] on p "Verify Lead Emails" at bounding box center [352, 87] width 37 height 6
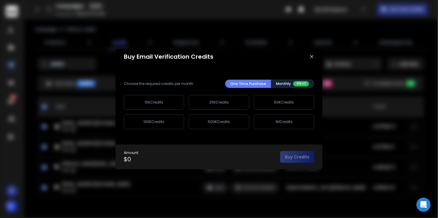
click at [276, 84] on button "Monthly 20% off" at bounding box center [292, 84] width 43 height 8
click at [274, 85] on button "Monthly 20% off" at bounding box center [292, 84] width 43 height 8
click at [278, 108] on label "50K Credits" at bounding box center [284, 102] width 60 height 15
click at [284, 105] on button "50K Credits" at bounding box center [286, 102] width 5 height 5
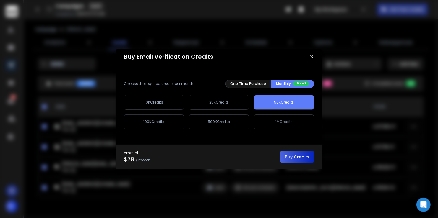
click at [235, 90] on div "Choose the required credits per month One Time Purchase Monthly 20% off" at bounding box center [218, 83] width 207 height 15
click at [310, 151] on button "Buy Credits" at bounding box center [297, 157] width 34 height 12
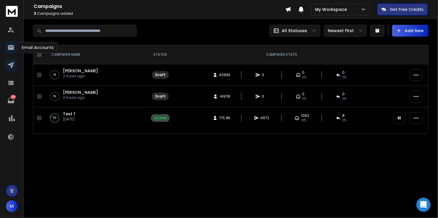
click at [13, 47] on icon at bounding box center [11, 47] width 6 height 5
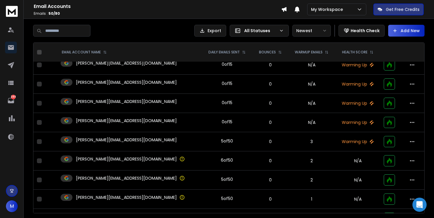
scroll to position [819, 0]
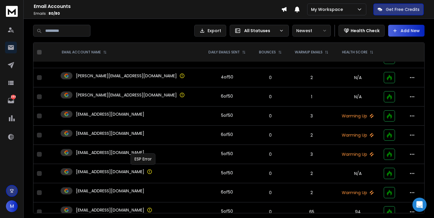
click at [146, 169] on icon at bounding box center [149, 172] width 6 height 6
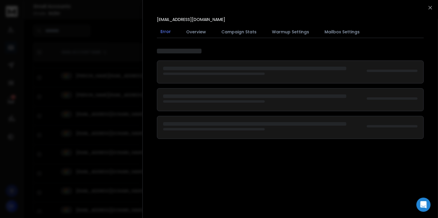
drag, startPoint x: 221, startPoint y: 28, endPoint x: 301, endPoint y: 22, distance: 80.8
click at [301, 22] on div "[EMAIL_ADDRESS][DOMAIN_NAME] Error Overview Campaign Stats Warmup Settings Mail…" at bounding box center [290, 77] width 281 height 141
click at [300, 27] on button "Warmup Settings" at bounding box center [290, 31] width 44 height 13
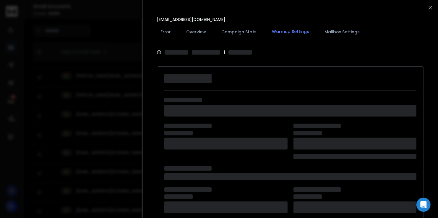
click at [116, 39] on div at bounding box center [219, 109] width 438 height 218
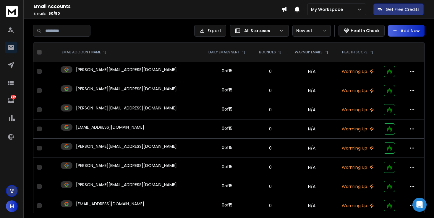
scroll to position [1, 0]
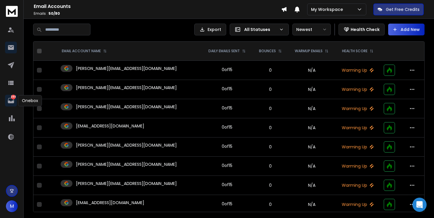
click at [13, 102] on icon at bounding box center [11, 100] width 6 height 5
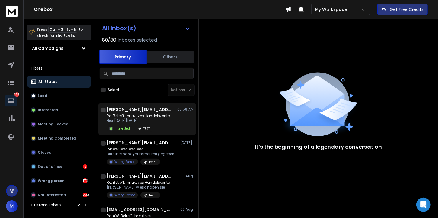
click at [144, 123] on p "Hier [DATE][DATE]" at bounding box center [138, 120] width 63 height 5
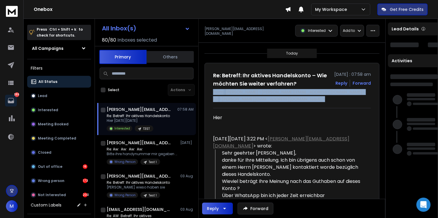
drag, startPoint x: 384, startPoint y: 82, endPoint x: 385, endPoint y: 105, distance: 23.4
click at [385, 105] on div "[DATE] Re: Betreff: Ihr aktives Handelskonto – Wie möchten Sie weiter verfahren…" at bounding box center [291, 143] width 187 height 188
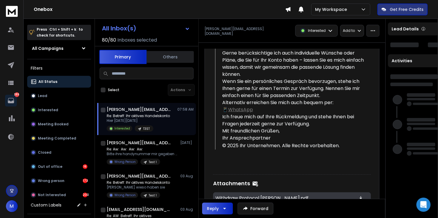
scroll to position [279, 0]
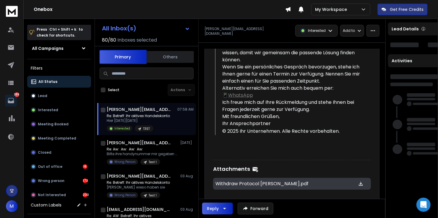
click at [178, 63] on button "Others" at bounding box center [169, 57] width 47 height 13
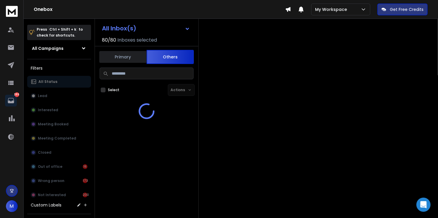
scroll to position [0, 0]
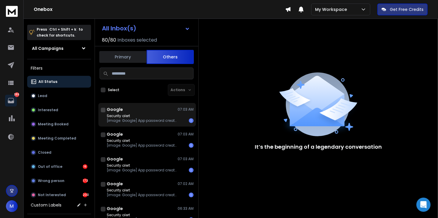
click at [103, 108] on button "button" at bounding box center [103, 110] width 5 height 5
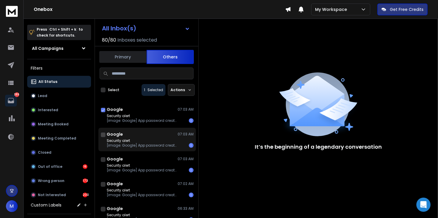
click at [102, 135] on button "button" at bounding box center [103, 135] width 5 height 5
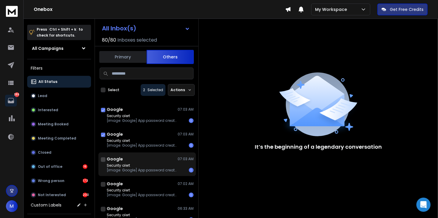
click at [102, 159] on button "button" at bounding box center [103, 159] width 5 height 5
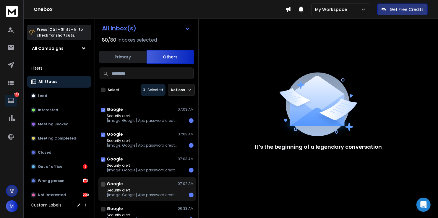
click at [102, 183] on button "button" at bounding box center [103, 184] width 5 height 5
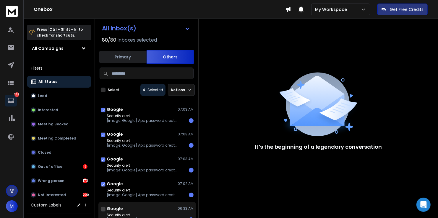
click at [102, 210] on button "button" at bounding box center [103, 209] width 5 height 5
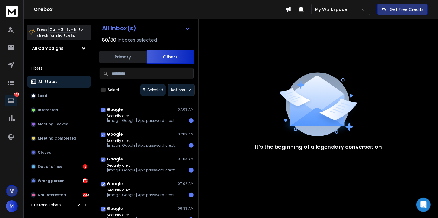
click at [188, 91] on icon "button" at bounding box center [189, 90] width 5 height 5
click at [182, 97] on div "Delete email Archive email" at bounding box center [172, 108] width 43 height 22
click at [180, 102] on div "Delete email" at bounding box center [172, 103] width 34 height 6
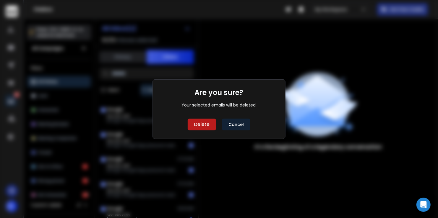
click at [209, 124] on button "Delete" at bounding box center [202, 125] width 28 height 12
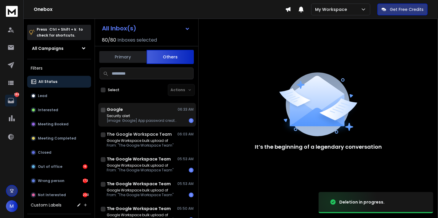
click at [104, 112] on button "button" at bounding box center [103, 110] width 5 height 5
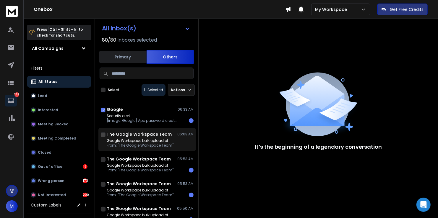
click at [101, 133] on button "button" at bounding box center [103, 135] width 5 height 5
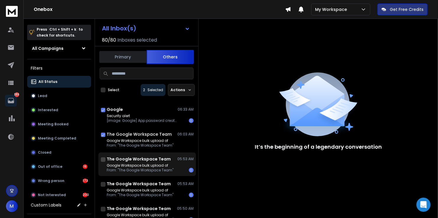
click at [102, 159] on button "button" at bounding box center [103, 159] width 5 height 5
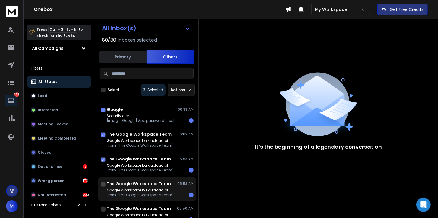
click at [105, 178] on div "The Google Workspace Team 05:53 AM Google Workspace bulk upload of From: "The G…" at bounding box center [146, 190] width 97 height 24
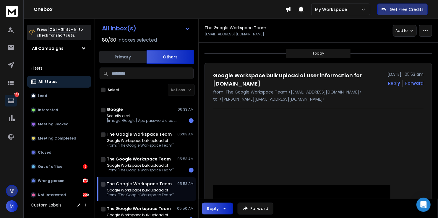
click at [105, 183] on button "button" at bounding box center [103, 184] width 5 height 5
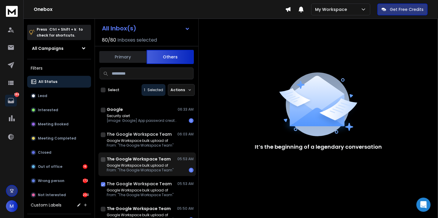
click at [104, 160] on button "button" at bounding box center [103, 159] width 5 height 5
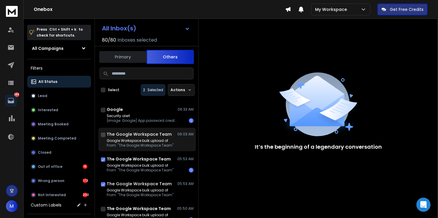
click at [102, 137] on button "button" at bounding box center [103, 135] width 5 height 5
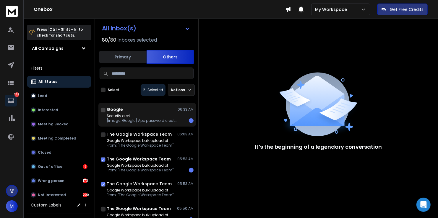
click at [103, 111] on button "button" at bounding box center [103, 110] width 5 height 5
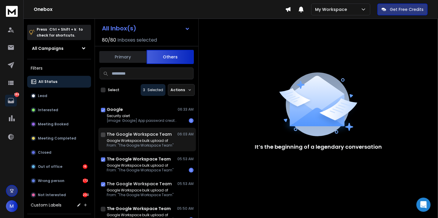
click at [104, 133] on button "button" at bounding box center [103, 135] width 5 height 5
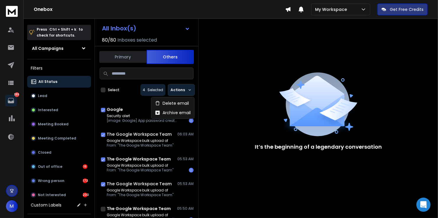
click at [178, 89] on p "Actions" at bounding box center [177, 90] width 14 height 5
click at [176, 103] on div "Delete email" at bounding box center [172, 103] width 34 height 6
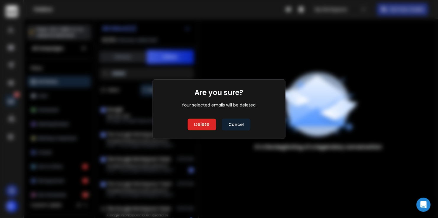
click at [203, 115] on div "Are you sure? Your selected emails will be deleted. Delete Cancel" at bounding box center [219, 109] width 116 height 43
click at [202, 121] on button "Delete" at bounding box center [202, 125] width 28 height 12
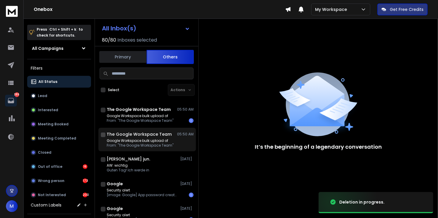
click at [102, 136] on button "button" at bounding box center [103, 135] width 5 height 5
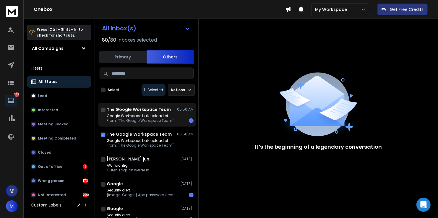
click at [102, 109] on button "button" at bounding box center [103, 110] width 5 height 5
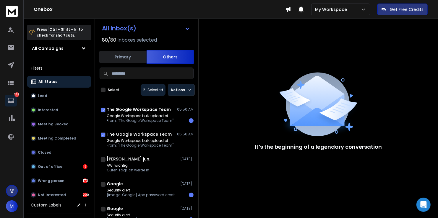
click at [173, 88] on p "Actions" at bounding box center [177, 90] width 14 height 5
click at [175, 104] on div "Delete email" at bounding box center [172, 103] width 34 height 6
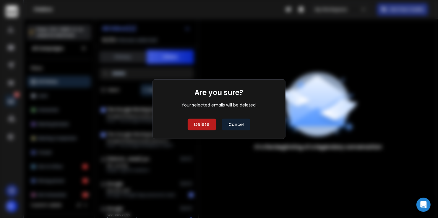
click at [205, 126] on button "Delete" at bounding box center [202, 125] width 28 height 12
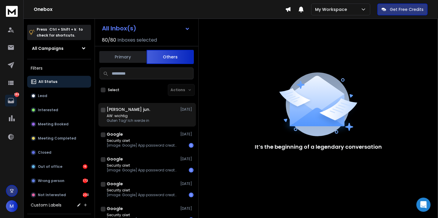
click at [126, 112] on h1 "[PERSON_NAME] jun." at bounding box center [128, 110] width 43 height 6
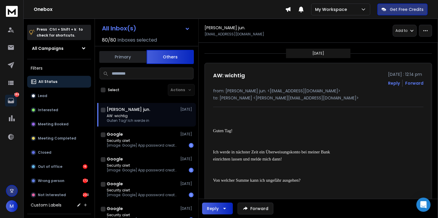
drag, startPoint x: 207, startPoint y: 133, endPoint x: 297, endPoint y: 167, distance: 96.4
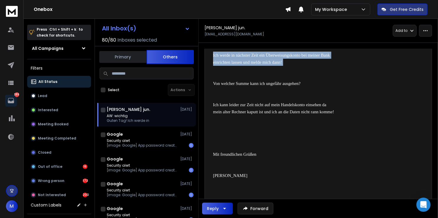
drag, startPoint x: 210, startPoint y: 55, endPoint x: 298, endPoint y: 72, distance: 89.7
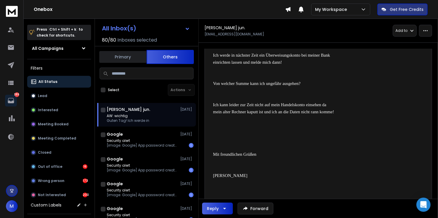
click at [273, 86] on span "Von welcher Summe kann ich ungefähr ausgehen?" at bounding box center [256, 83] width 87 height 5
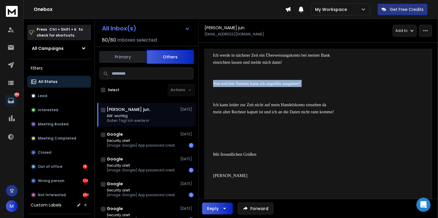
click at [273, 86] on span "Von welcher Summe kann ich ungefähr ausgehen?" at bounding box center [256, 83] width 87 height 5
click at [255, 108] on span "Ich kann leider zur Zeit nicht auf mein Handelskonto einsehen da mein alter Rec…" at bounding box center [273, 108] width 121 height 12
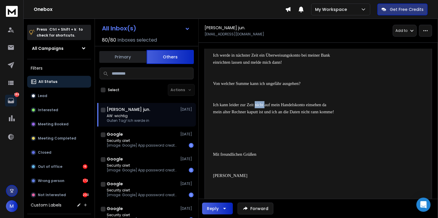
click at [255, 108] on span "Ich kann leider zur Zeit nicht auf mein Handelskonto einsehen da mein alter Rec…" at bounding box center [273, 108] width 121 height 12
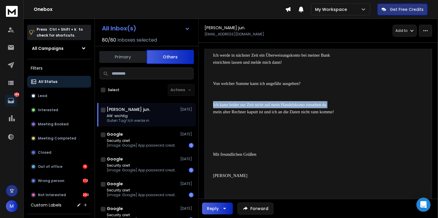
click at [255, 108] on span "Ich kann leider zur Zeit nicht auf mein Handelskonto einsehen da mein alter Rec…" at bounding box center [273, 108] width 121 height 12
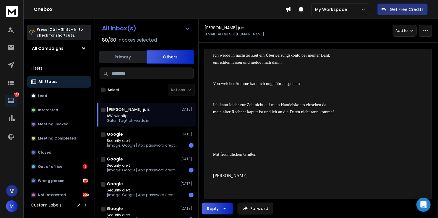
click at [233, 175] on span "[PERSON_NAME]" at bounding box center [230, 175] width 34 height 5
click at [207, 211] on div "Reply" at bounding box center [213, 209] width 12 height 6
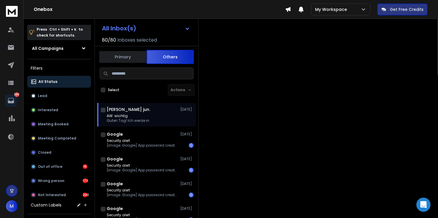
scroll to position [0, 0]
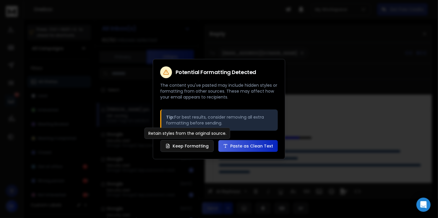
click at [327, 131] on div at bounding box center [219, 109] width 438 height 218
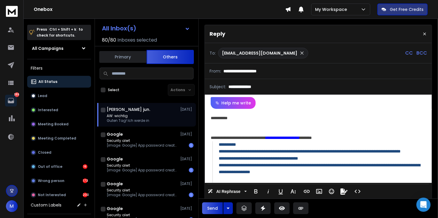
click at [253, 117] on div "**********" at bounding box center [315, 118] width 209 height 6
click at [174, 10] on h1 "Onebox" at bounding box center [159, 9] width 251 height 7
click at [411, 119] on div "**********" at bounding box center [315, 118] width 209 height 6
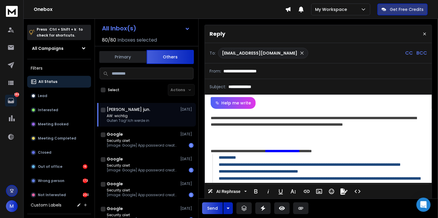
click at [214, 203] on button "Send" at bounding box center [212, 209] width 21 height 12
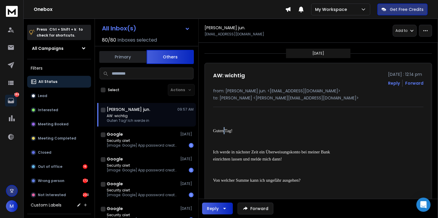
drag, startPoint x: 102, startPoint y: 134, endPoint x: 224, endPoint y: 131, distance: 121.7
click at [224, 131] on span "Guten Tag!" at bounding box center [222, 130] width 19 height 5
drag, startPoint x: 196, startPoint y: 122, endPoint x: 197, endPoint y: 131, distance: 9.8
click at [197, 131] on div "[PERSON_NAME] jun. 09:57 AM AW: wichtig Guten Tag! Ich werde in Google [DATE] S…" at bounding box center [146, 183] width 103 height 162
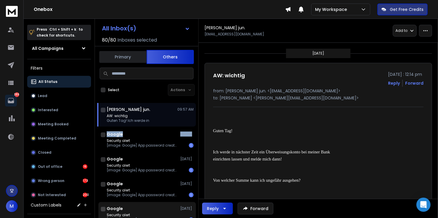
click at [101, 209] on button "button" at bounding box center [103, 209] width 5 height 5
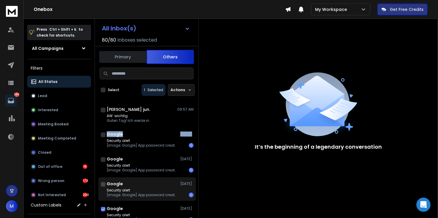
click at [102, 183] on button "button" at bounding box center [103, 184] width 5 height 5
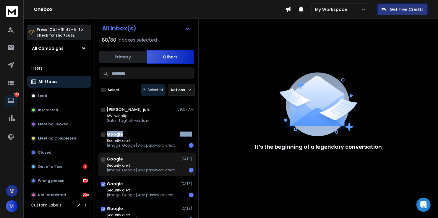
click at [103, 160] on button "button" at bounding box center [103, 159] width 5 height 5
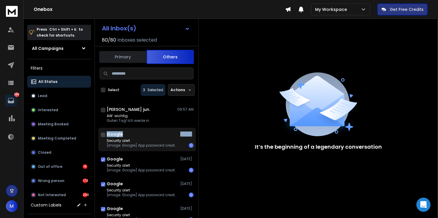
click at [102, 135] on button "button" at bounding box center [103, 135] width 5 height 5
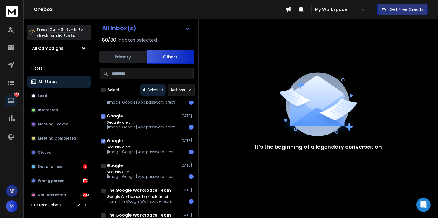
scroll to position [70, 0]
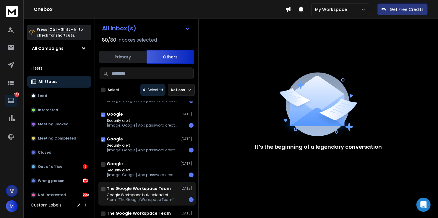
click at [102, 190] on button "button" at bounding box center [103, 189] width 5 height 5
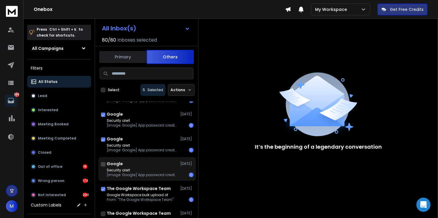
click at [102, 164] on button "button" at bounding box center [103, 164] width 5 height 5
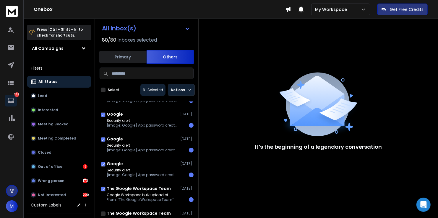
click at [172, 95] on button "Actions" at bounding box center [181, 90] width 27 height 12
click at [170, 102] on div "Delete email" at bounding box center [172, 103] width 34 height 6
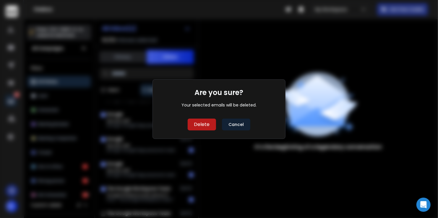
click at [196, 119] on button "Delete" at bounding box center [202, 125] width 28 height 12
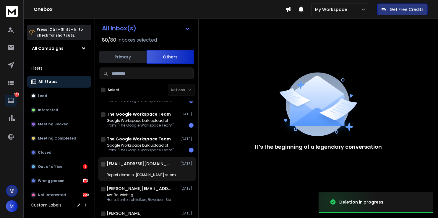
click at [104, 162] on button "button" at bounding box center [103, 164] width 5 height 5
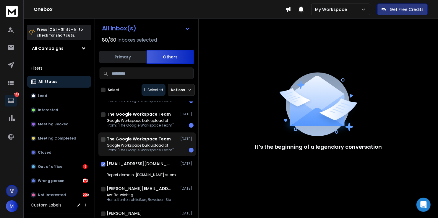
click at [102, 141] on button "button" at bounding box center [103, 139] width 5 height 5
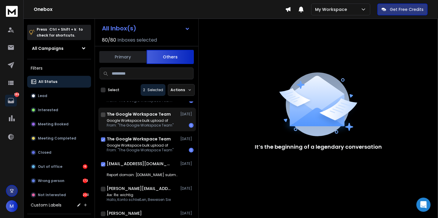
click at [102, 115] on button "button" at bounding box center [103, 115] width 5 height 5
type button "on"
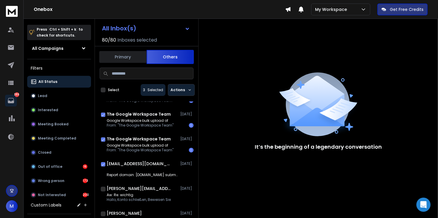
click at [183, 88] on p "Actions" at bounding box center [177, 90] width 14 height 5
click at [178, 102] on div "Delete email" at bounding box center [172, 103] width 34 height 6
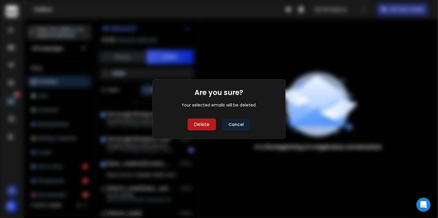
click at [204, 125] on button "Delete" at bounding box center [202, 125] width 28 height 12
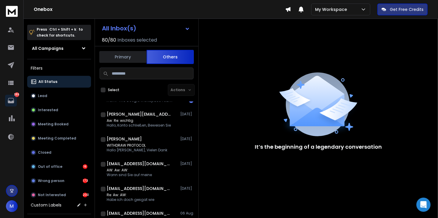
scroll to position [0, 0]
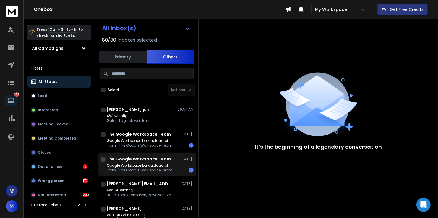
click at [102, 159] on button "button" at bounding box center [103, 159] width 5 height 5
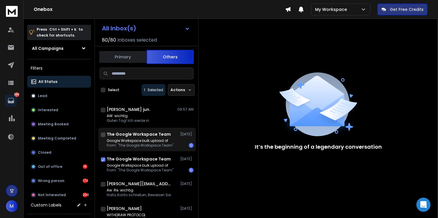
scroll to position [1, 0]
click at [103, 133] on button "button" at bounding box center [103, 134] width 5 height 5
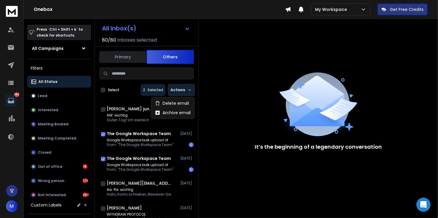
click at [187, 87] on button "Actions" at bounding box center [181, 90] width 27 height 12
click at [174, 106] on div "Delete email" at bounding box center [172, 103] width 34 height 6
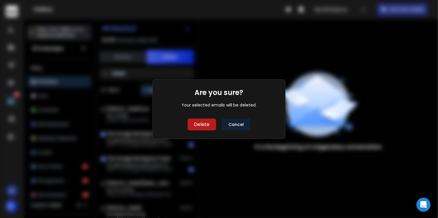
click at [195, 122] on button "Delete" at bounding box center [202, 125] width 28 height 12
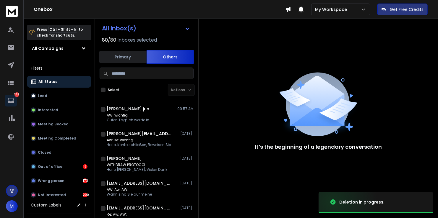
click at [200, 116] on div "It’s the beginning of a legendary conversation" at bounding box center [317, 111] width 239 height 185
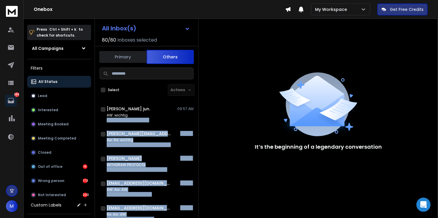
drag, startPoint x: 198, startPoint y: 117, endPoint x: 199, endPoint y: 134, distance: 17.2
click at [199, 134] on div "All Inbox(s) 80 / 80 Inboxes selected Primary Others Select Actions [PERSON_NAM…" at bounding box center [266, 128] width 343 height 218
click at [196, 133] on div "[PERSON_NAME] jun. 09:57 AM AW: wichtig Guten Tag! Ich werde in [PERSON_NAME][E…" at bounding box center [146, 183] width 103 height 162
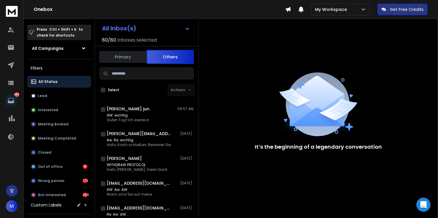
click at [196, 133] on div "[PERSON_NAME] jun. 09:57 AM AW: wichtig Guten Tag! Ich werde in [PERSON_NAME][E…" at bounding box center [146, 183] width 103 height 162
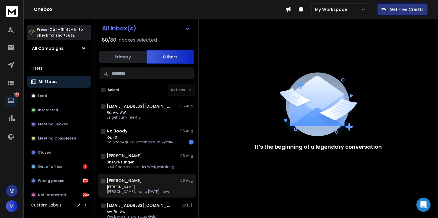
scroll to position [168, 0]
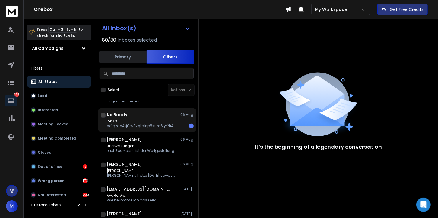
click at [103, 116] on button "button" at bounding box center [103, 115] width 5 height 5
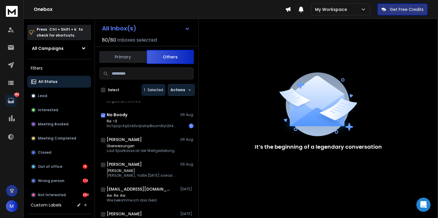
click at [183, 90] on p "Actions" at bounding box center [177, 90] width 14 height 5
click at [180, 101] on div "Delete email" at bounding box center [172, 103] width 34 height 6
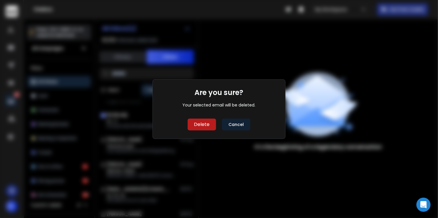
click at [201, 128] on button "Delete" at bounding box center [202, 125] width 28 height 12
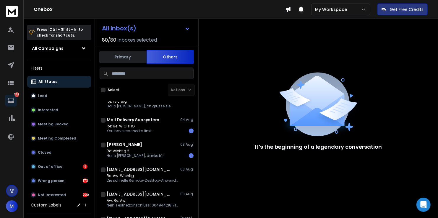
scroll to position [380, 0]
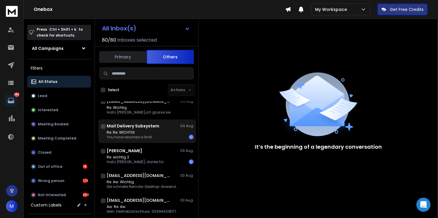
click at [142, 129] on div "Mail Delivery Subsystem [DATE] Re: Re: WICHTIG You have reached a limit 1" at bounding box center [150, 131] width 87 height 17
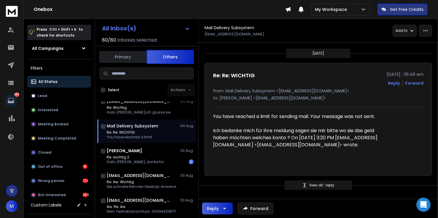
click at [280, 117] on div "You have reached a limit for sending mail. Your message was not sent. Ich bedan…" at bounding box center [301, 140] width 177 height 54
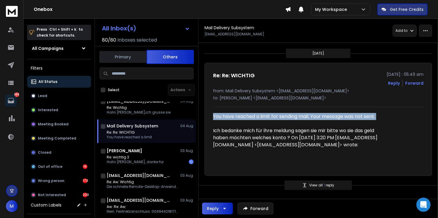
click at [280, 117] on div "You have reached a limit for sending mail. Your message was not sent. Ich bedan…" at bounding box center [301, 140] width 177 height 54
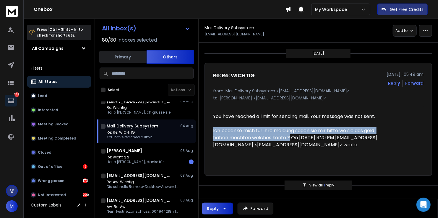
drag, startPoint x: 289, startPoint y: 136, endPoint x: 212, endPoint y: 130, distance: 77.0
click at [212, 130] on div "Re: Re: WICHTIG [DATE] : 05:49 am Reply Forward from: Mail Delivery Subsystem <…" at bounding box center [317, 119] width 227 height 113
copy div "Ich bedanke mich für ihre meldung sagen sie mir bitte wo sie das geld haben möc…"
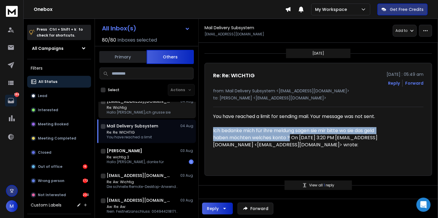
click at [149, 103] on div "[EMAIL_ADDRESS][DOMAIN_NAME] [DATE] Re: Wichtig Hallo [PERSON_NAME],ich grusse …" at bounding box center [150, 106] width 87 height 17
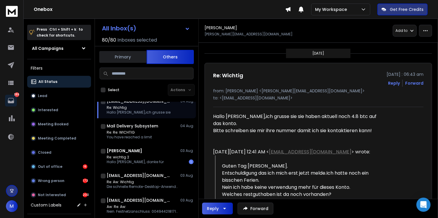
click at [244, 119] on div "Hallo [PERSON_NAME],ich grusse sie sie haben aktuell noch 4.8 btc auf das konto." at bounding box center [299, 120] width 172 height 14
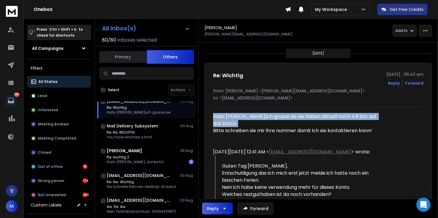
click at [244, 119] on div "Hallo [PERSON_NAME],ich grusse sie sie haben aktuell noch 4.8 btc auf das konto." at bounding box center [299, 120] width 172 height 14
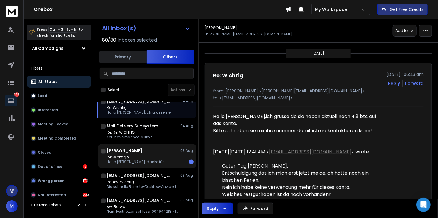
click at [136, 162] on p "Hallo [PERSON_NAME], danke für" at bounding box center [135, 162] width 57 height 5
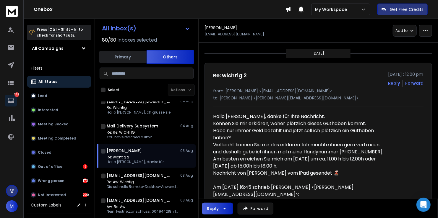
click at [258, 123] on div "Können Sie mir erklären, woher plötzlich dieses Guthaben kommt." at bounding box center [299, 123] width 172 height 7
drag, startPoint x: 342, startPoint y: 153, endPoint x: 223, endPoint y: 158, distance: 119.1
click at [223, 158] on div "Vielleicht können Sie mir das erklären. Ich möchte ihnen gern vertrauen und des…" at bounding box center [299, 155] width 172 height 28
drag, startPoint x: 212, startPoint y: 155, endPoint x: 345, endPoint y: 151, distance: 133.0
click at [345, 151] on div "Vielleicht können Sie mir das erklären. Ich möchte ihnen gern vertrauen und des…" at bounding box center [299, 155] width 172 height 28
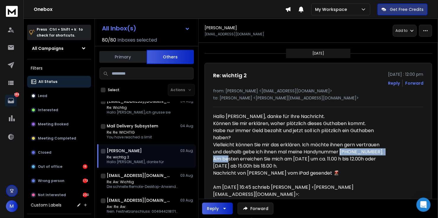
copy div "0043 (0)664 7514 3799"
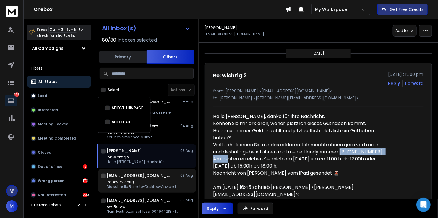
click at [142, 173] on h1 "Waldschmidt.Martin@gmx.de" at bounding box center [139, 176] width 65 height 6
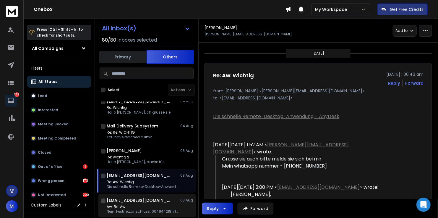
drag, startPoint x: 203, startPoint y: 211, endPoint x: 169, endPoint y: 202, distance: 36.0
click at [203, 211] on button "Reply" at bounding box center [217, 209] width 31 height 12
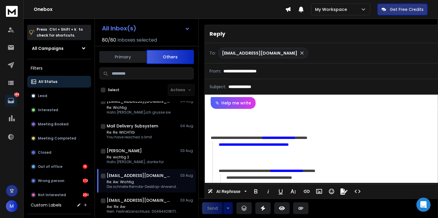
click at [146, 189] on div "Waldschmidt.Martin@gmx.de 03 Aug Re: Aw: Wichtig Die schnelle Remote-Desktop-An…" at bounding box center [146, 181] width 97 height 24
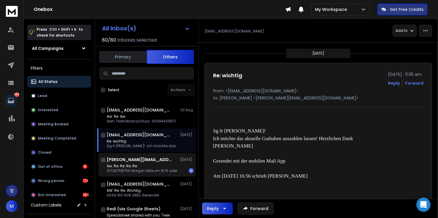
scroll to position [446, 0]
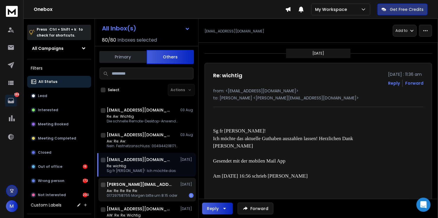
click at [151, 194] on p "01729758755 Morgen bitte um 8:15 oder" at bounding box center [142, 195] width 71 height 5
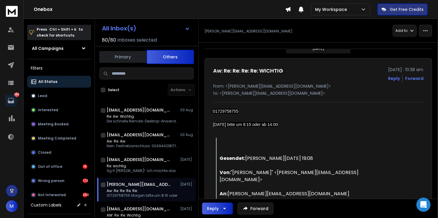
scroll to position [8, 0]
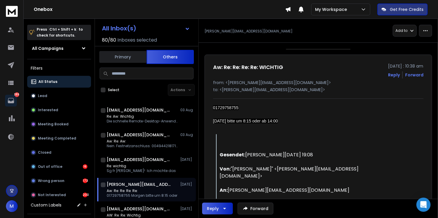
click at [235, 107] on span "01729758755" at bounding box center [225, 107] width 25 height 5
copy span "01729758755"
click at [158, 197] on p "01729758755 Morgen bitte um 8:15 oder" at bounding box center [142, 195] width 71 height 5
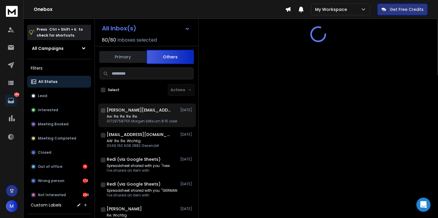
scroll to position [553, 0]
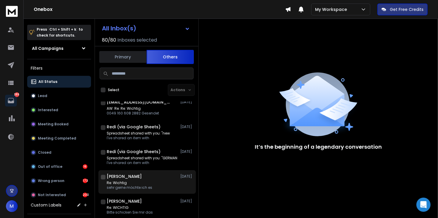
click at [151, 189] on p "sehr gerne möchte ich es" at bounding box center [129, 188] width 45 height 5
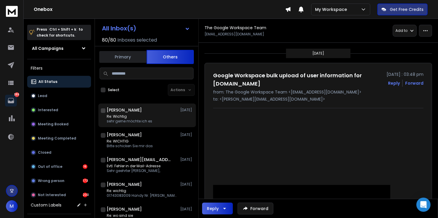
scroll to position [768, 0]
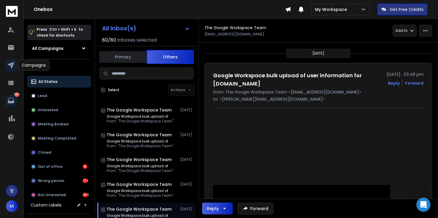
click at [12, 63] on icon at bounding box center [11, 65] width 6 height 6
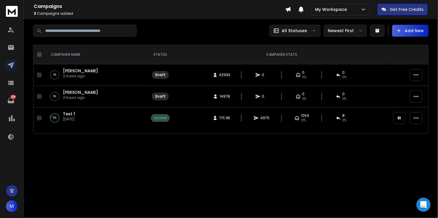
click at [144, 124] on td "10 % Test 1 [DATE]" at bounding box center [95, 119] width 103 height 22
click at [121, 126] on td "10 % Test 1 [DATE]" at bounding box center [95, 119] width 103 height 22
click at [112, 124] on div "10 % Test 1 [DATE]" at bounding box center [96, 118] width 92 height 14
click at [90, 115] on div "10 % Test 1 [DATE]" at bounding box center [96, 118] width 92 height 14
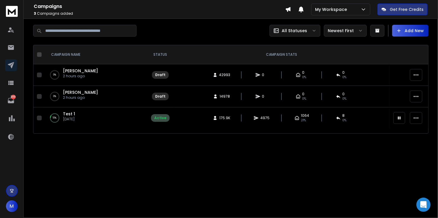
click at [90, 115] on div "10 % Test 1 [DATE]" at bounding box center [96, 118] width 92 height 14
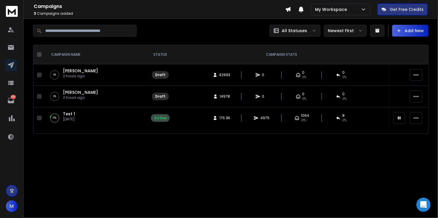
click at [90, 115] on div "10 % Test 1 [DATE]" at bounding box center [96, 118] width 92 height 14
click at [61, 114] on div "10 % Test 1 [DATE]" at bounding box center [96, 118] width 92 height 14
click at [55, 119] on p "10 %" at bounding box center [55, 118] width 4 height 6
click at [230, 115] on div "175.9K 4975 1064 21 % 8 0 %" at bounding box center [282, 117] width 148 height 9
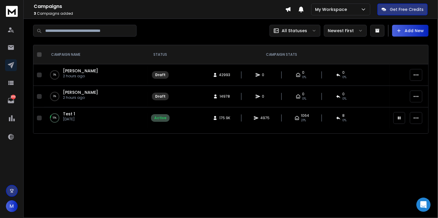
click at [230, 115] on div "175.9K 4975 1064 21 % 8 0 %" at bounding box center [282, 117] width 148 height 9
click at [88, 121] on div "10 % Test 1 [DATE]" at bounding box center [96, 118] width 92 height 14
